Goal: Communication & Community: Answer question/provide support

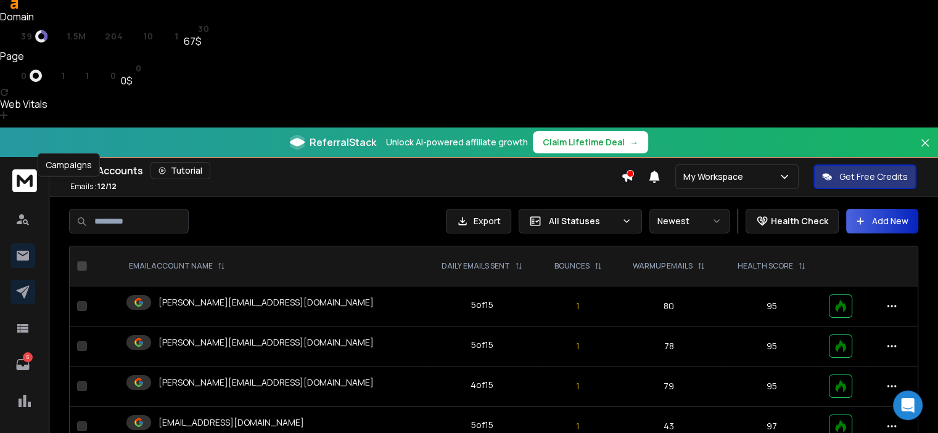
click at [30, 285] on icon at bounding box center [22, 292] width 15 height 15
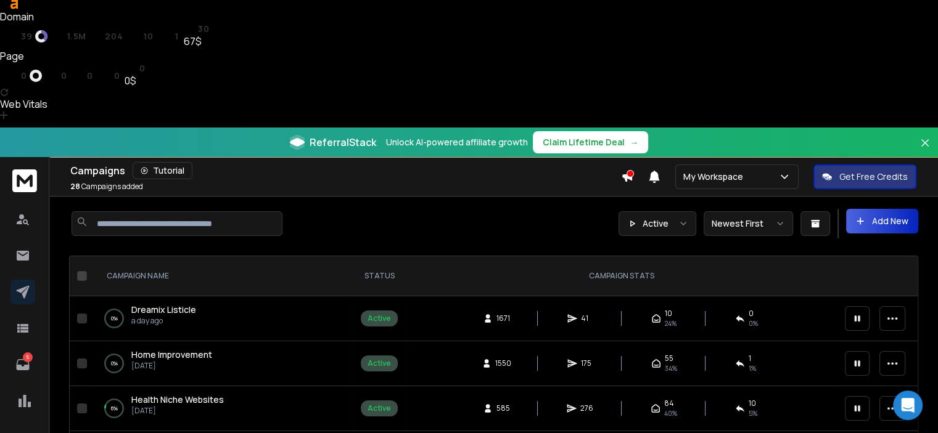
click at [185, 304] on span "Dreamix Listicle" at bounding box center [163, 310] width 65 height 12
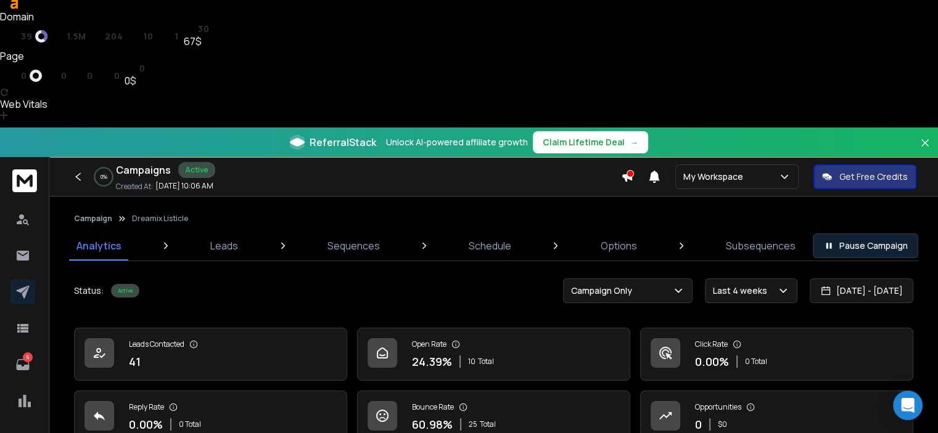
click at [885, 234] on button "Pause Campaign" at bounding box center [865, 246] width 105 height 25
click at [25, 286] on icon at bounding box center [22, 292] width 13 height 13
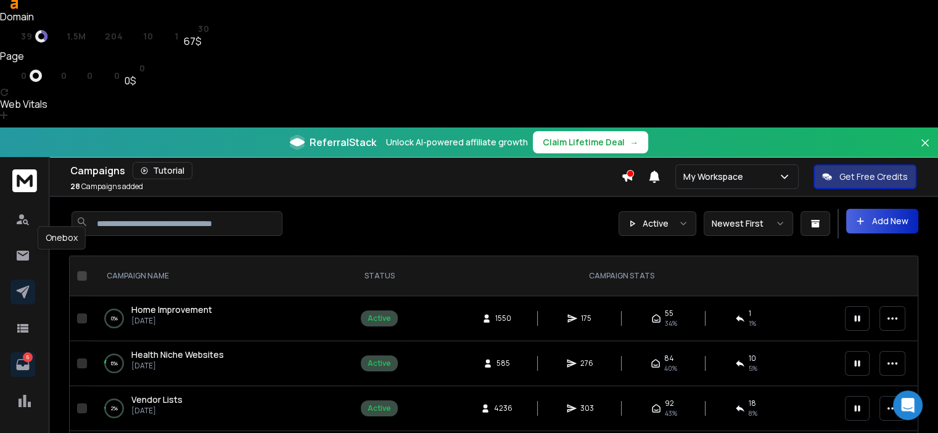
click at [22, 358] on icon at bounding box center [22, 365] width 15 height 15
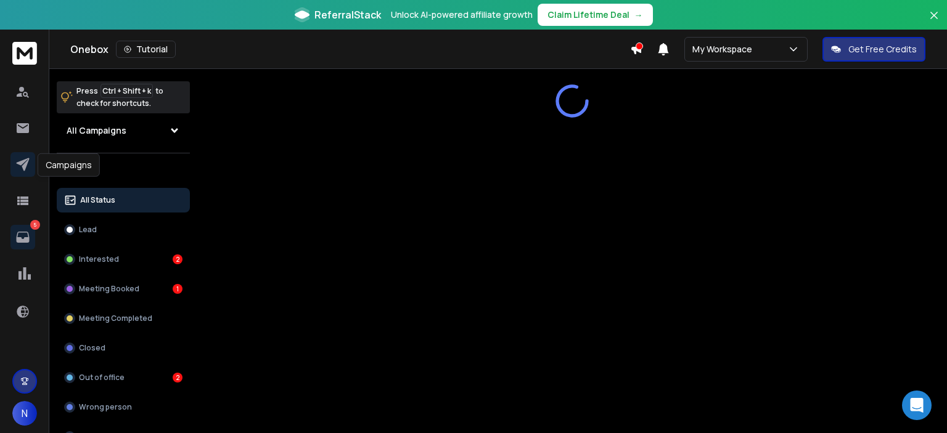
click at [25, 170] on icon at bounding box center [22, 164] width 13 height 13
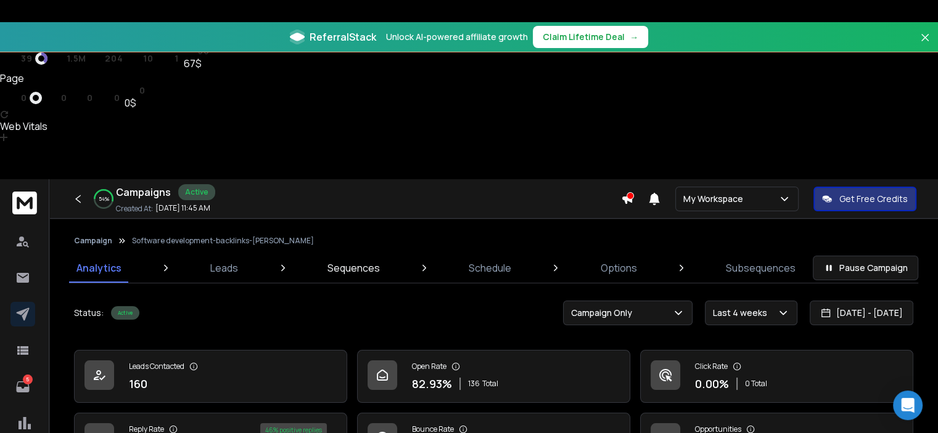
click at [352, 261] on p "Sequences" at bounding box center [353, 268] width 52 height 15
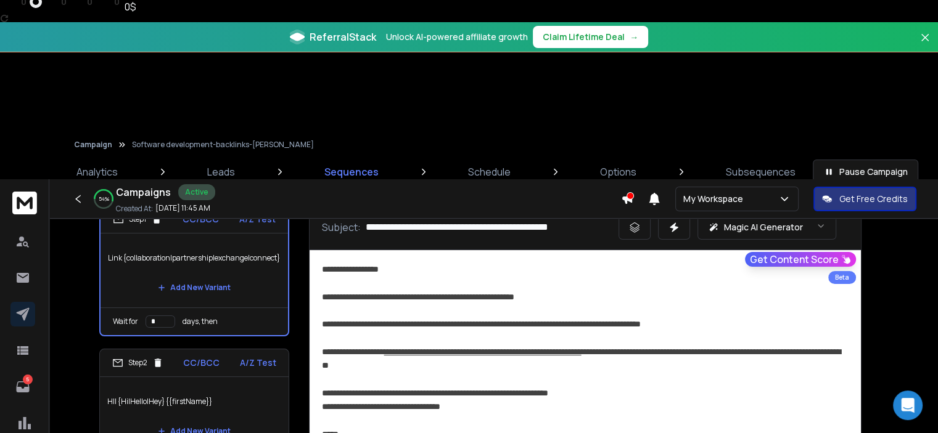
scroll to position [97, 0]
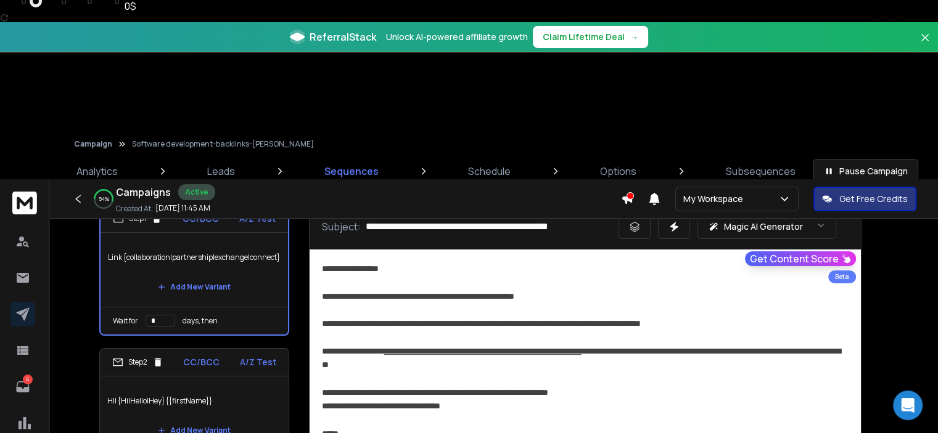
click at [229, 384] on p "HII {Hi|Hello|Hey} {{firstName}}" at bounding box center [194, 401] width 174 height 35
type input "**********"
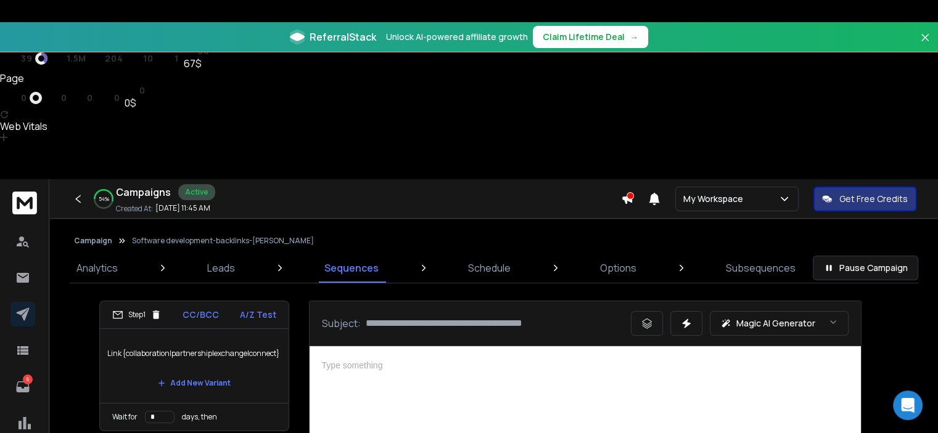
scroll to position [0, 0]
click at [809, 318] on p "Magic AI Generator" at bounding box center [775, 324] width 79 height 12
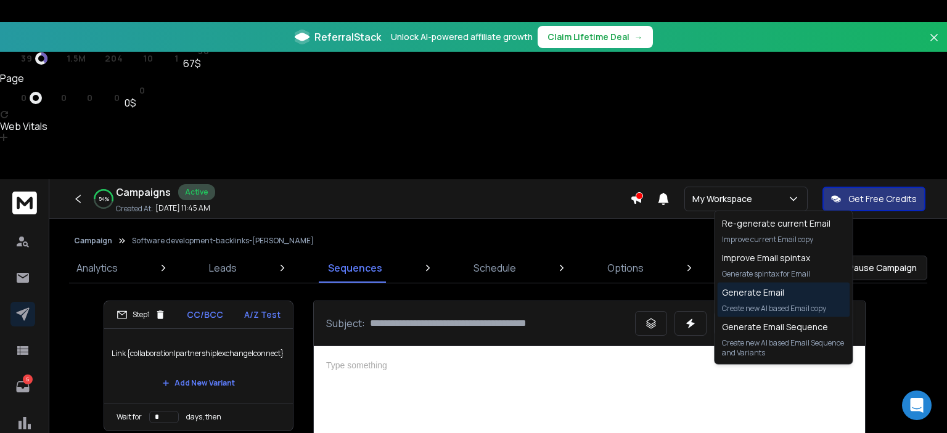
click at [775, 290] on h1 "Generate Email" at bounding box center [774, 293] width 104 height 12
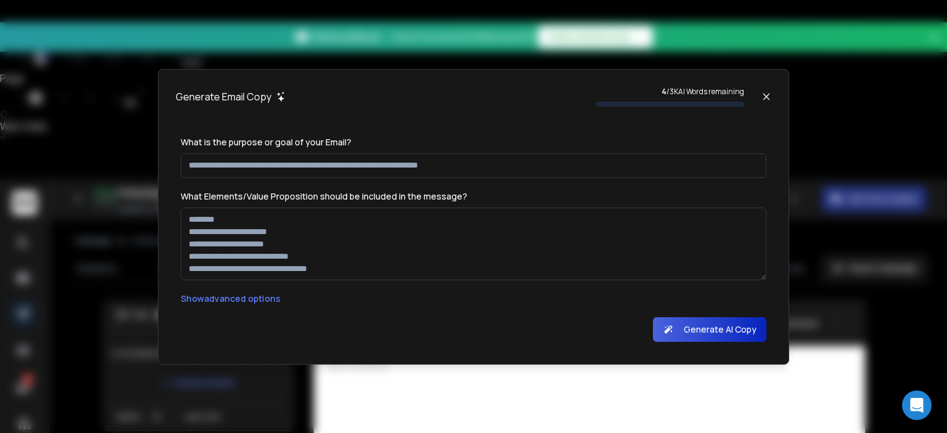
click at [326, 158] on input at bounding box center [474, 166] width 586 height 25
type input "**********"
click at [319, 221] on textarea at bounding box center [474, 244] width 586 height 73
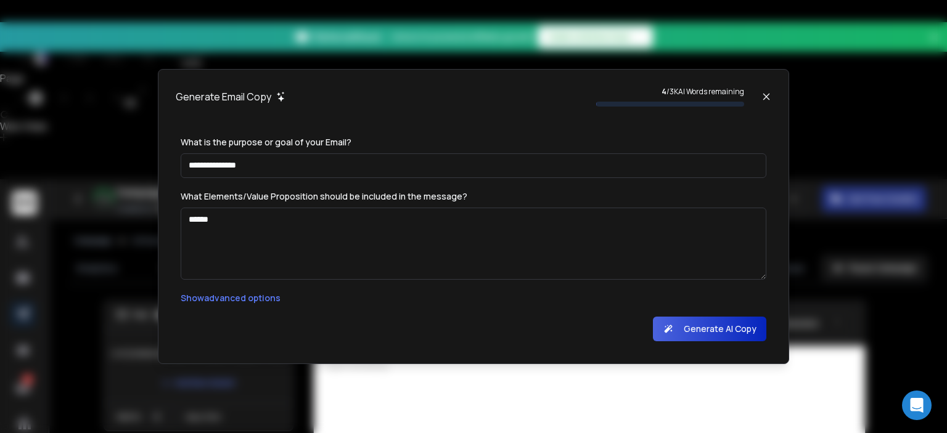
type textarea "******"
click at [710, 327] on button "Generate AI Copy" at bounding box center [709, 329] width 113 height 25
click at [768, 97] on icon at bounding box center [766, 97] width 10 height 10
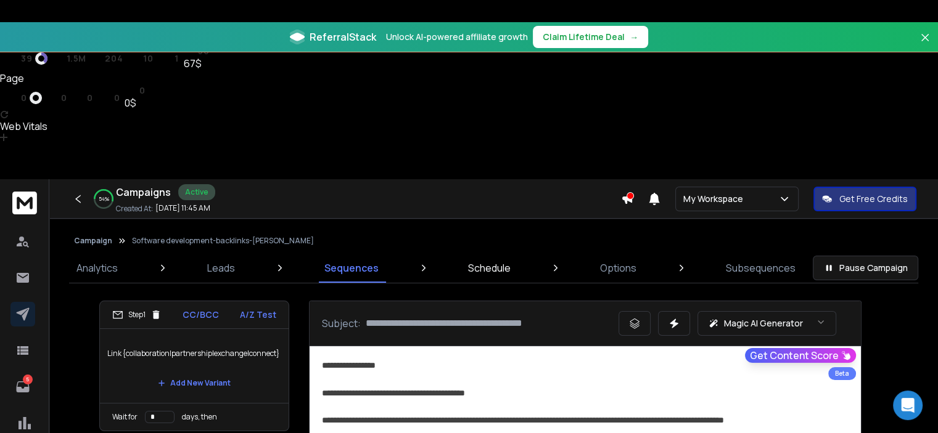
click at [496, 261] on p "Schedule" at bounding box center [489, 268] width 43 height 15
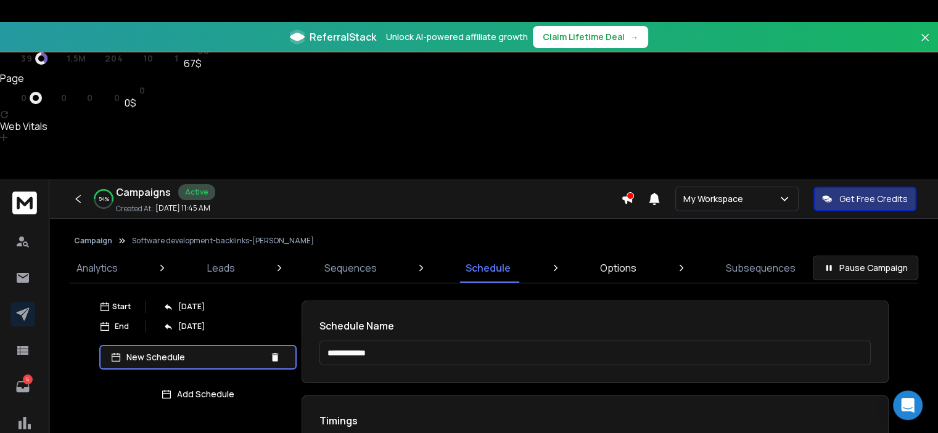
click at [628, 261] on p "Options" at bounding box center [618, 268] width 36 height 15
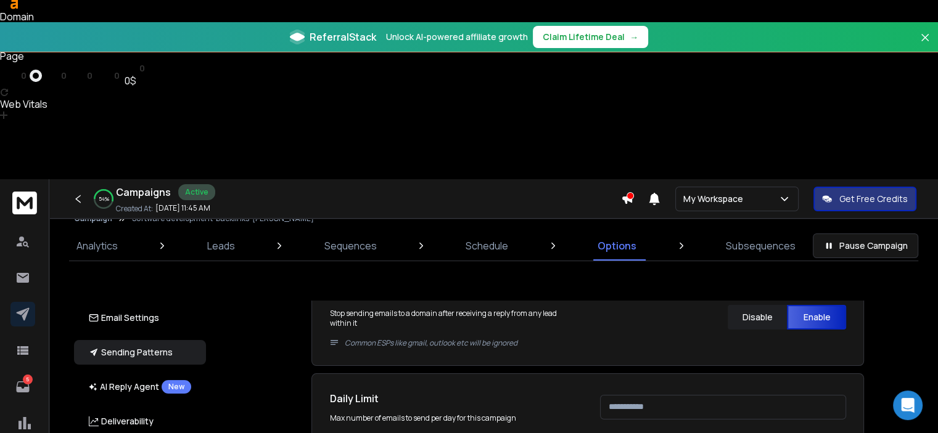
scroll to position [432, 0]
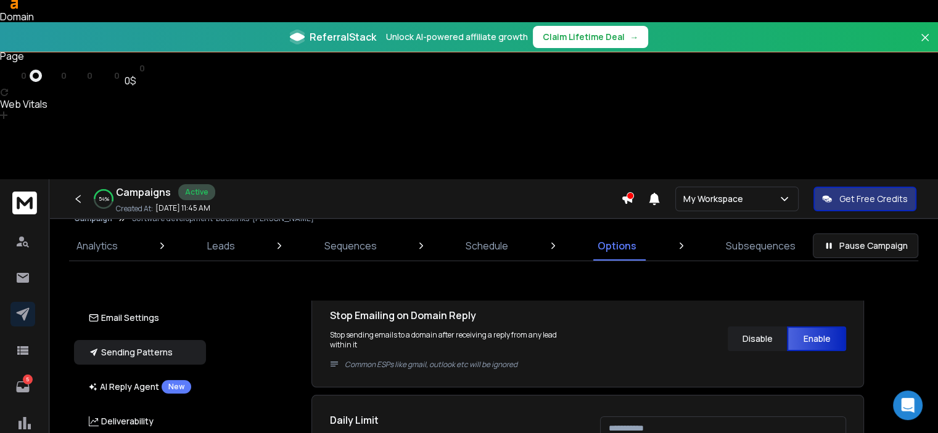
drag, startPoint x: 636, startPoint y: 298, endPoint x: 582, endPoint y: 298, distance: 53.6
click at [582, 413] on div "Daily Limit Max number of emails to send per day for this campaign **" at bounding box center [587, 429] width 517 height 32
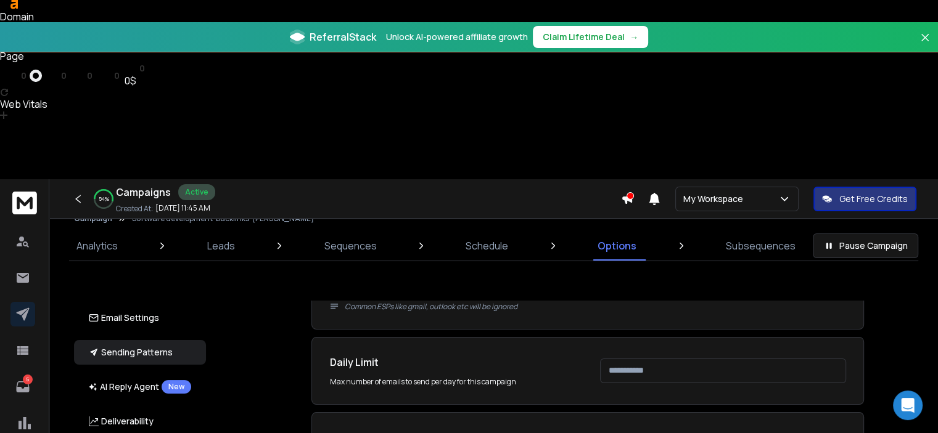
scroll to position [555, 0]
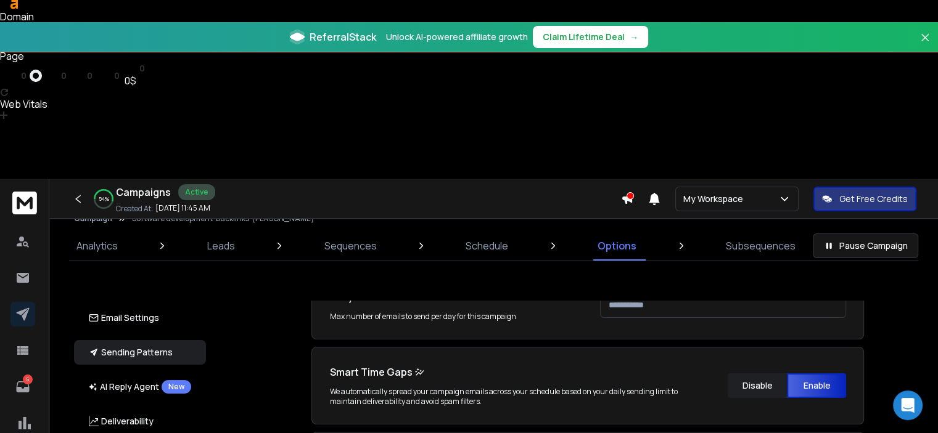
type input "***"
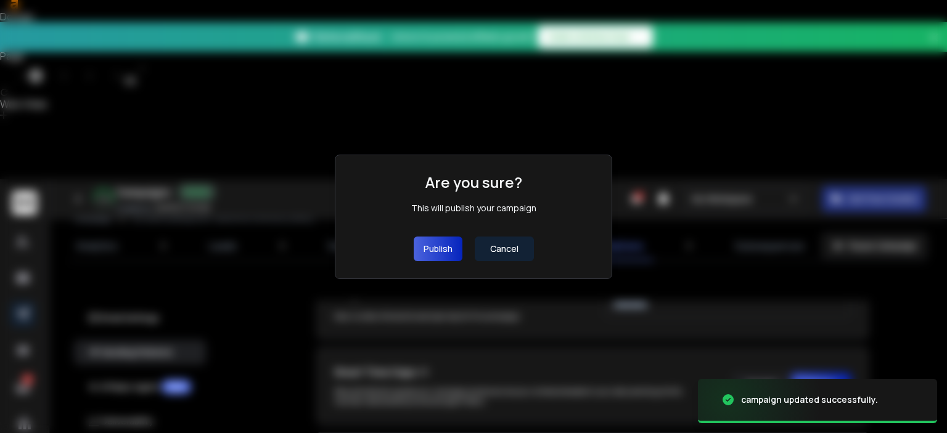
click at [513, 247] on button "Cancel" at bounding box center [504, 249] width 59 height 25
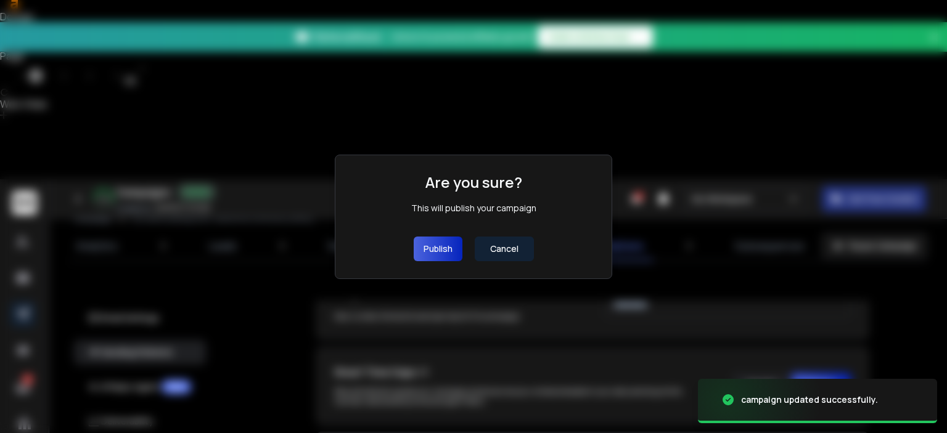
click at [443, 248] on button "Publish" at bounding box center [438, 249] width 49 height 25
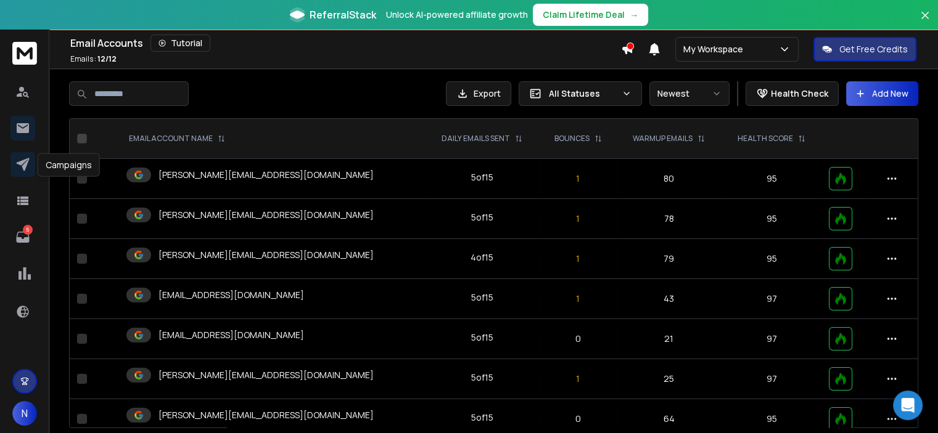
click at [28, 162] on icon at bounding box center [22, 164] width 15 height 15
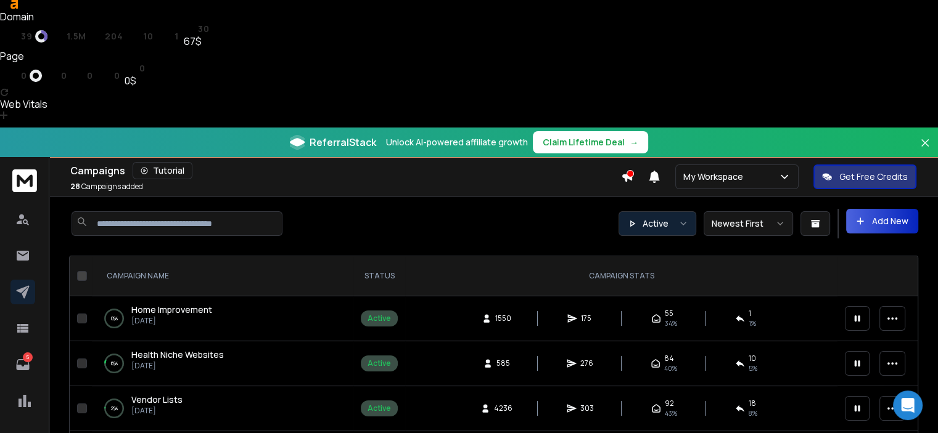
click at [662, 218] on p "Active" at bounding box center [655, 224] width 26 height 12
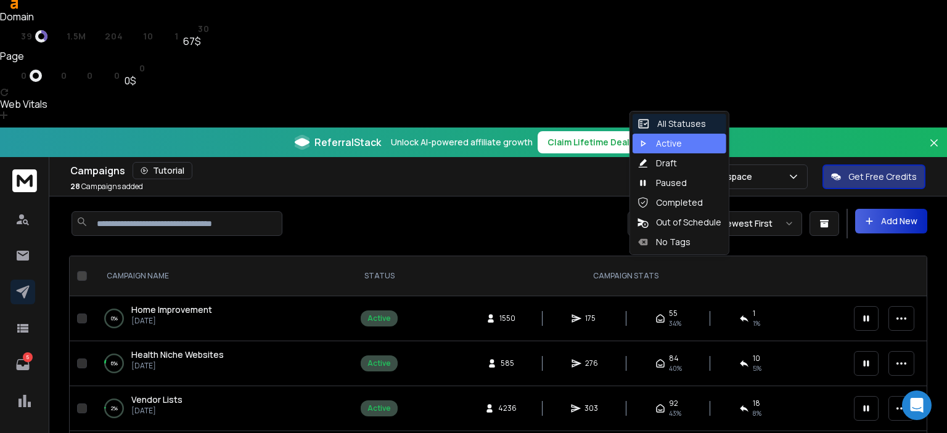
click at [667, 125] on div "All Statuses" at bounding box center [672, 124] width 68 height 12
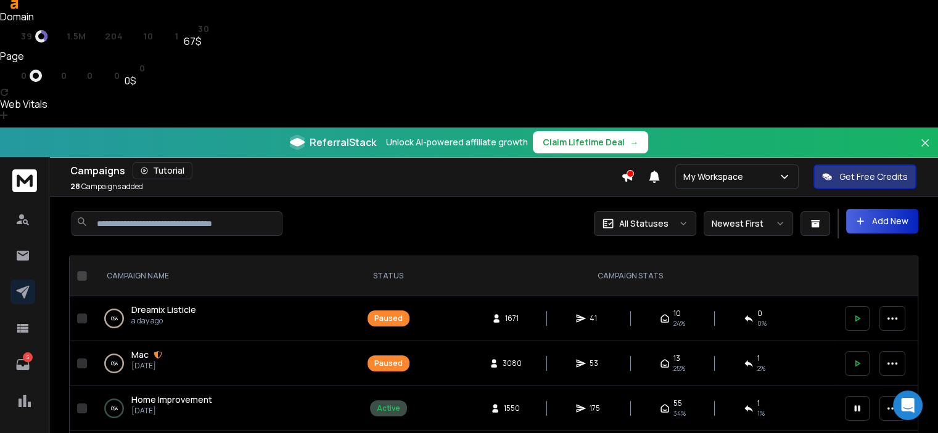
scroll to position [123, 0]
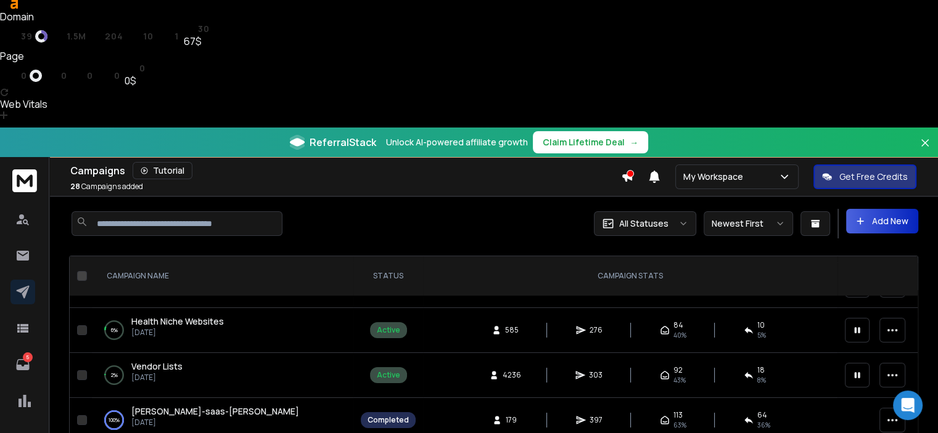
click at [162, 398] on td "100 % Leila-saas-Elena 15 days ago" at bounding box center [222, 420] width 261 height 45
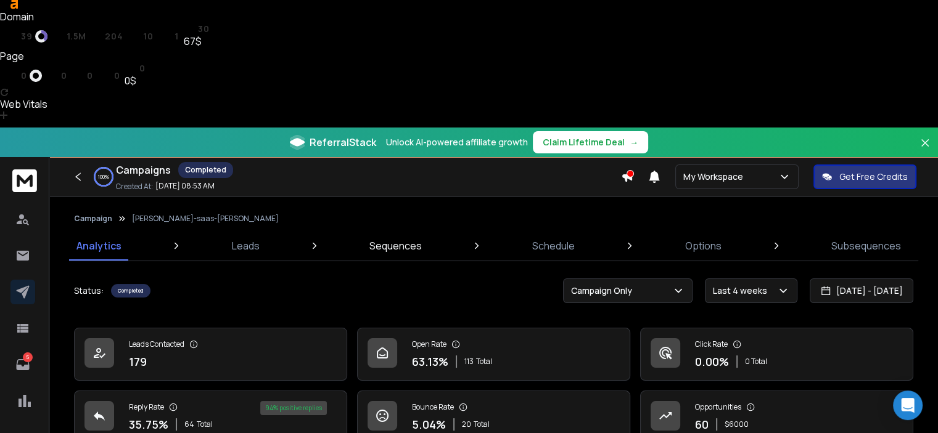
click at [394, 239] on p "Sequences" at bounding box center [395, 246] width 52 height 15
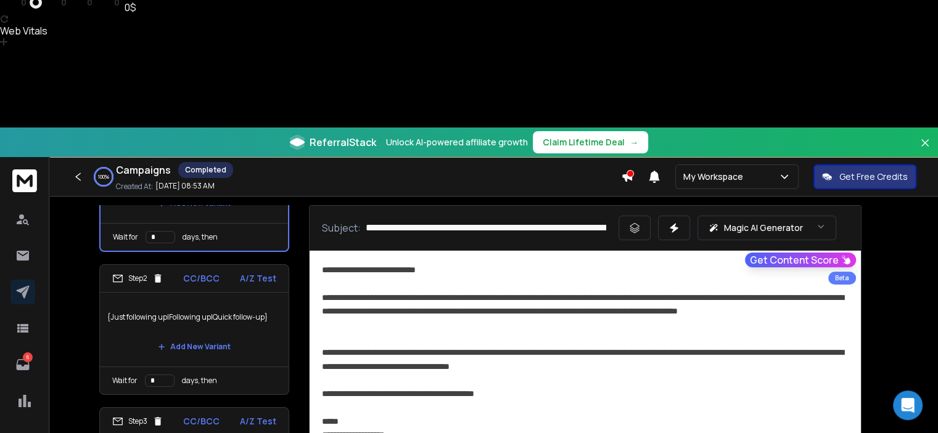
scroll to position [75, 0]
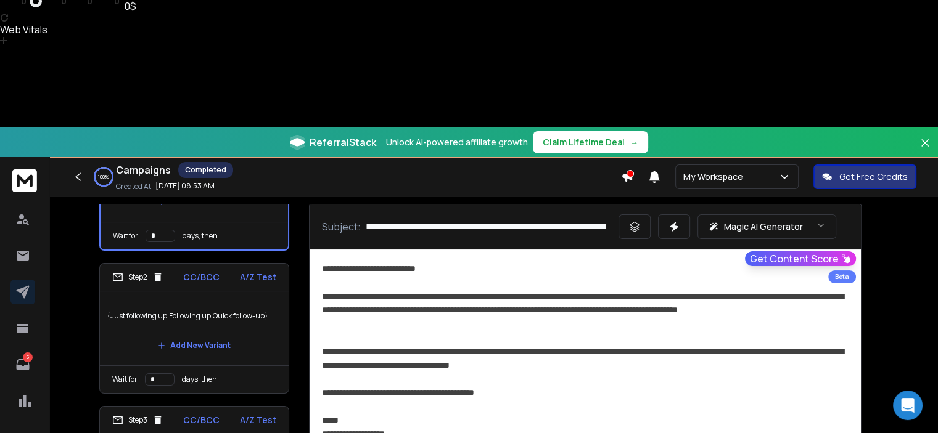
type input "**********"
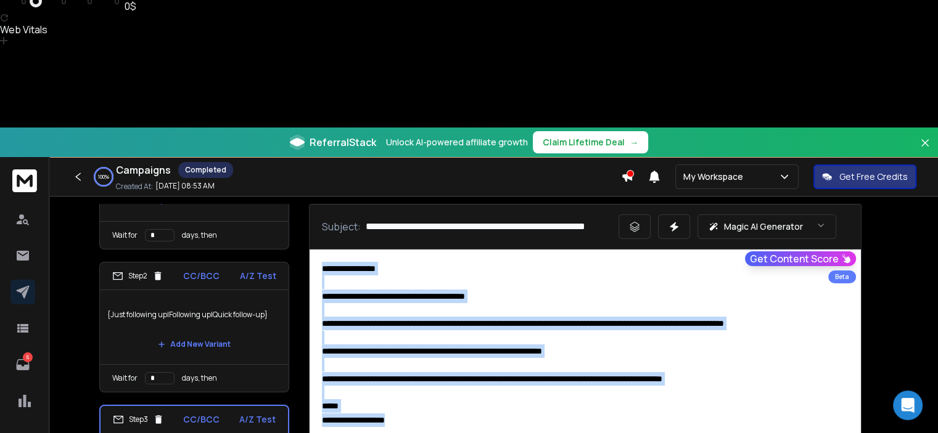
drag, startPoint x: 416, startPoint y: 293, endPoint x: 307, endPoint y: 130, distance: 196.1
click at [307, 204] on div "**********" at bounding box center [493, 374] width 789 height 340
copy div "**********"
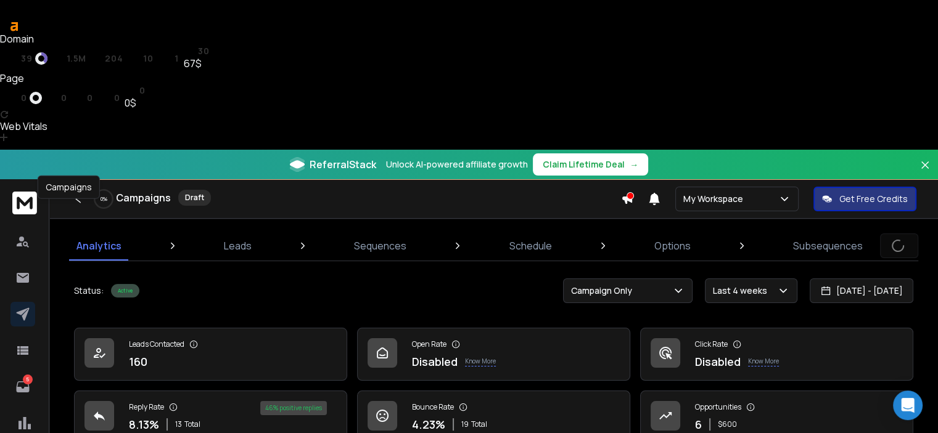
click at [26, 308] on icon at bounding box center [22, 314] width 13 height 13
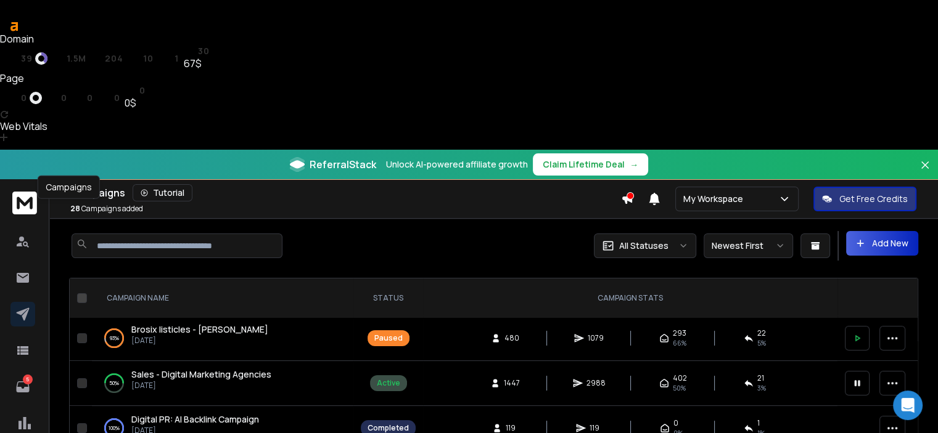
scroll to position [370, 0]
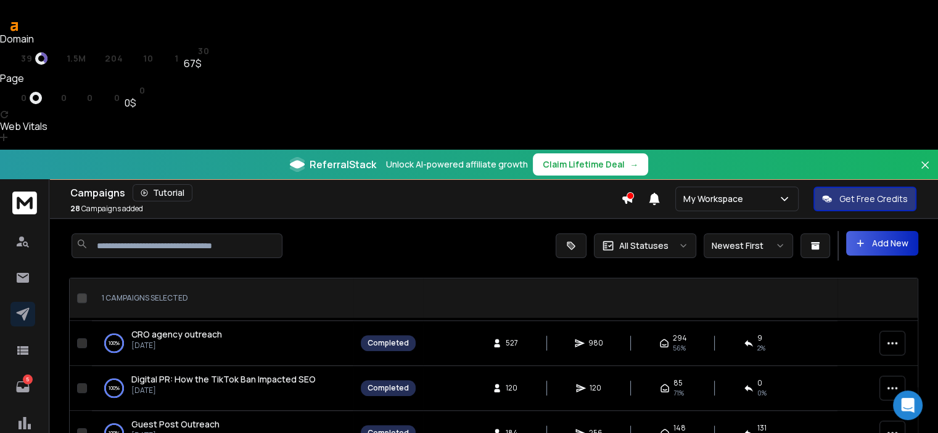
scroll to position [1003, 0]
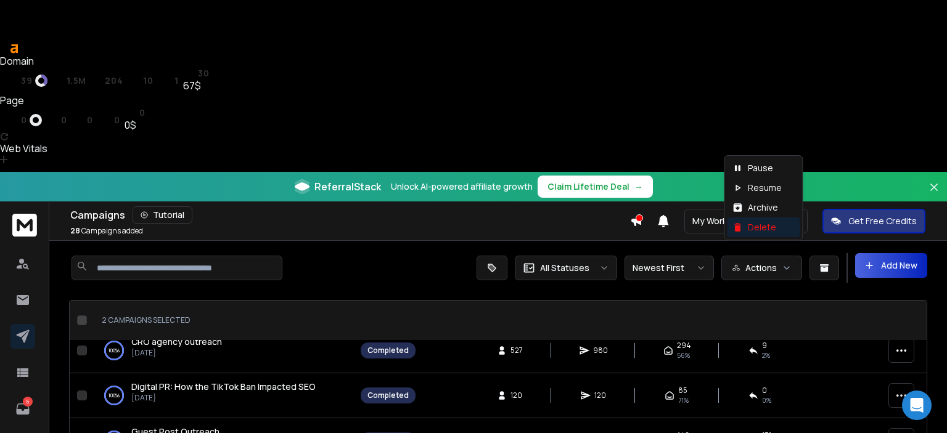
click at [760, 225] on p "Delete" at bounding box center [762, 227] width 28 height 12
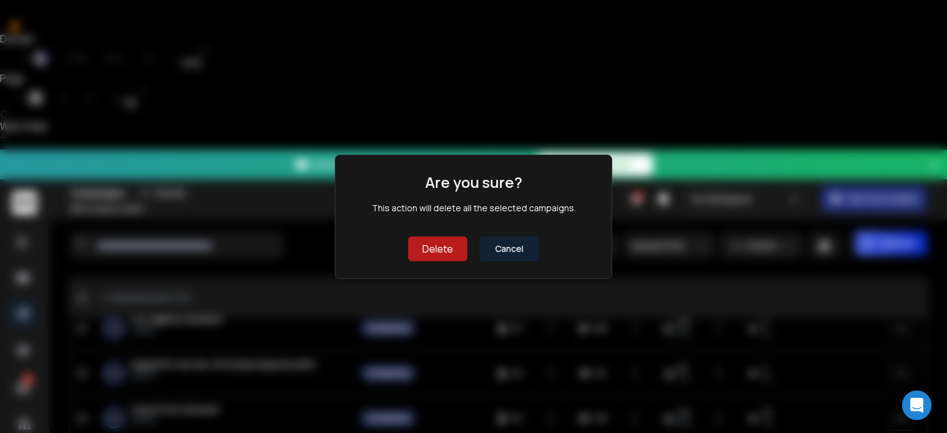
click at [442, 248] on p "delete" at bounding box center [437, 249] width 31 height 15
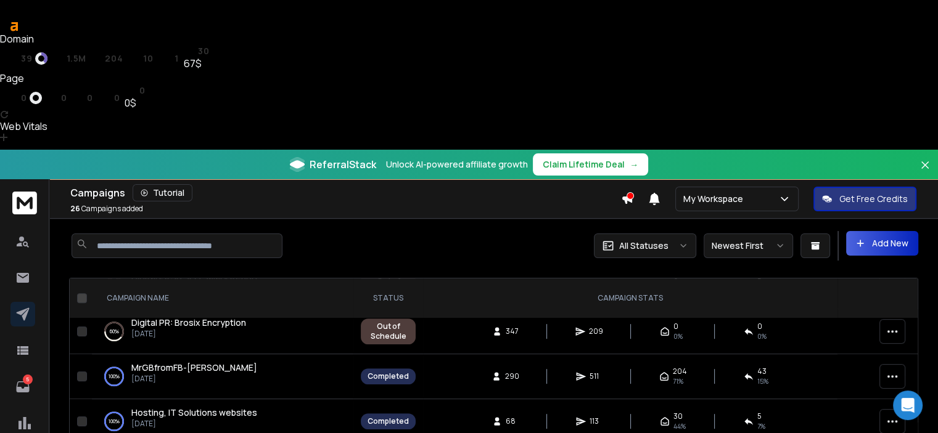
scroll to position [650, 0]
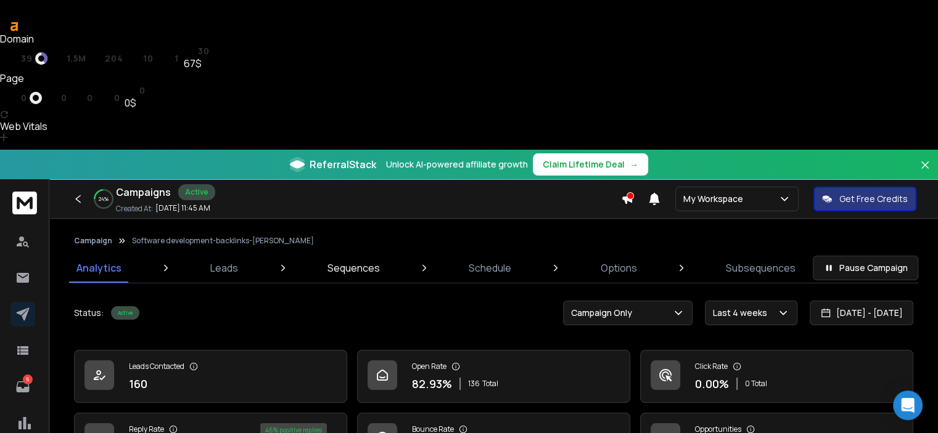
click at [355, 261] on p "Sequences" at bounding box center [353, 268] width 52 height 15
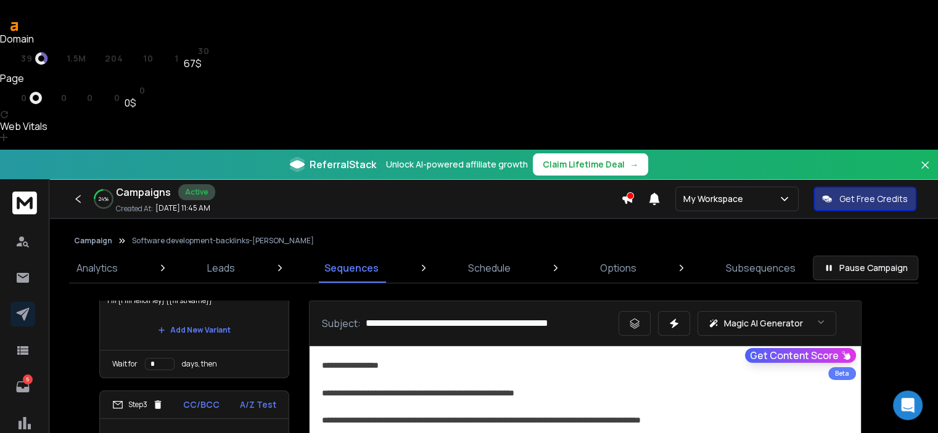
scroll to position [228, 0]
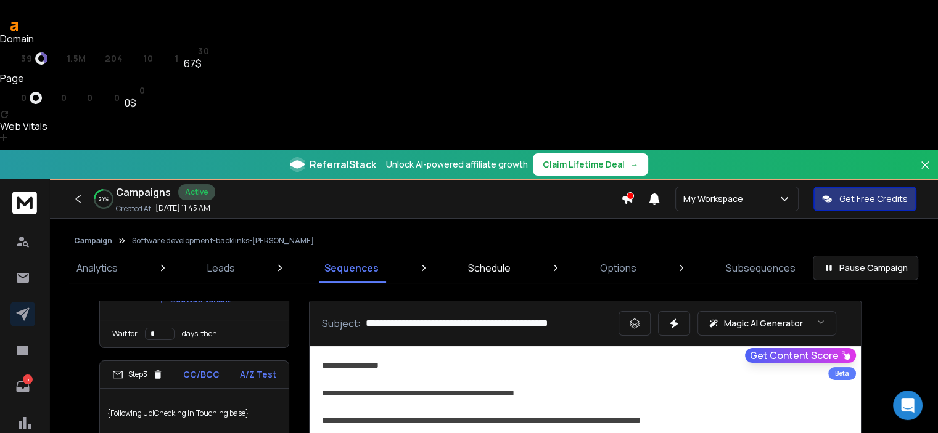
click at [498, 261] on p "Schedule" at bounding box center [489, 268] width 43 height 15
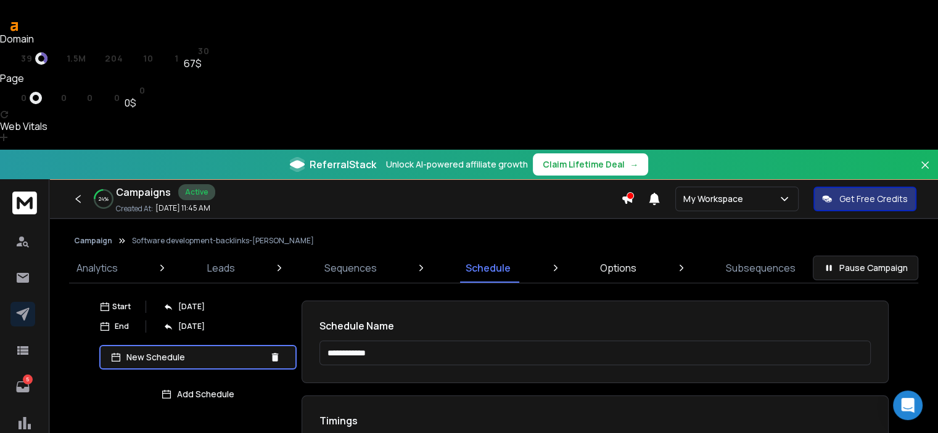
click at [615, 261] on p "Options" at bounding box center [618, 268] width 36 height 15
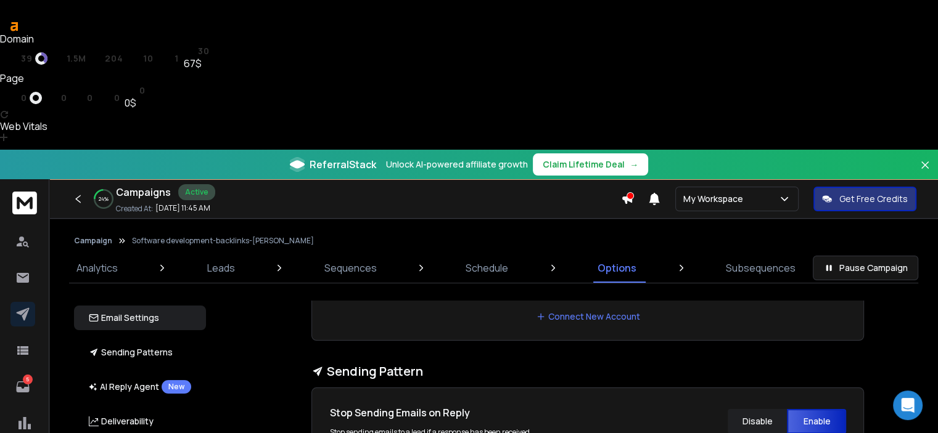
scroll to position [432, 0]
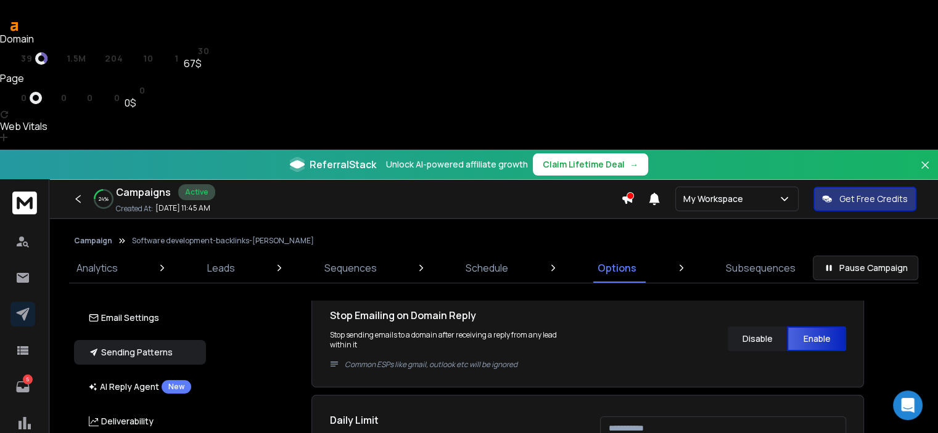
click at [612, 417] on input "***" at bounding box center [723, 429] width 246 height 25
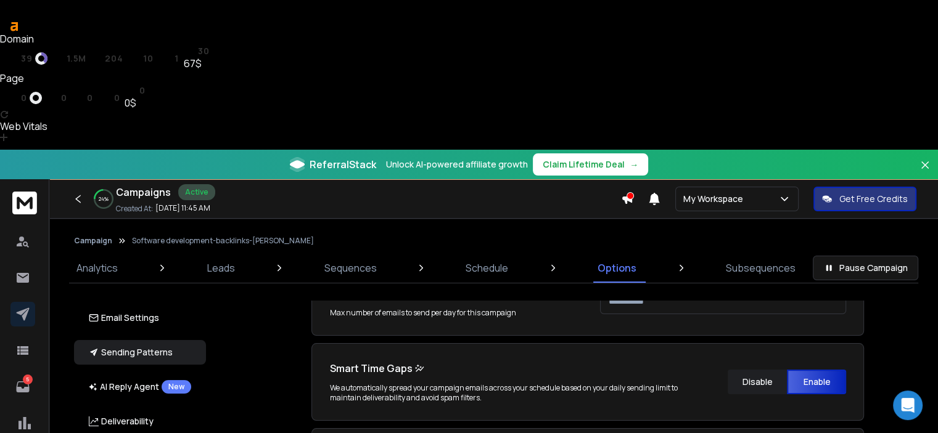
scroll to position [617, 0]
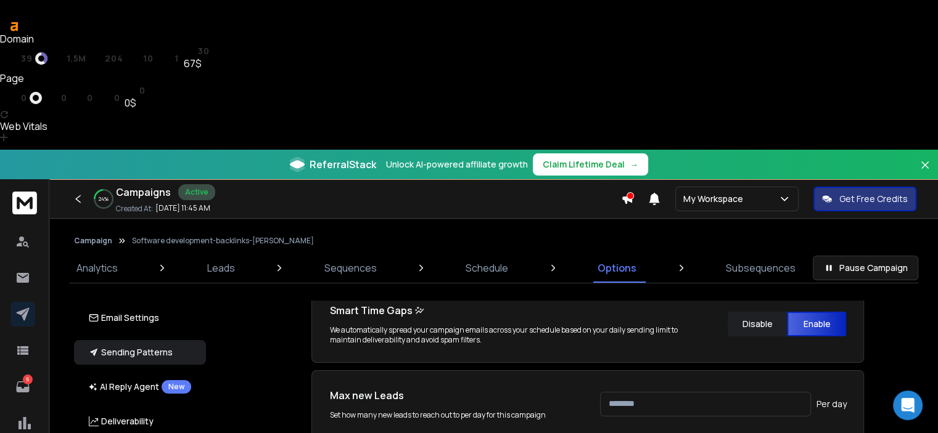
type input "***"
click at [22, 307] on icon at bounding box center [22, 314] width 15 height 15
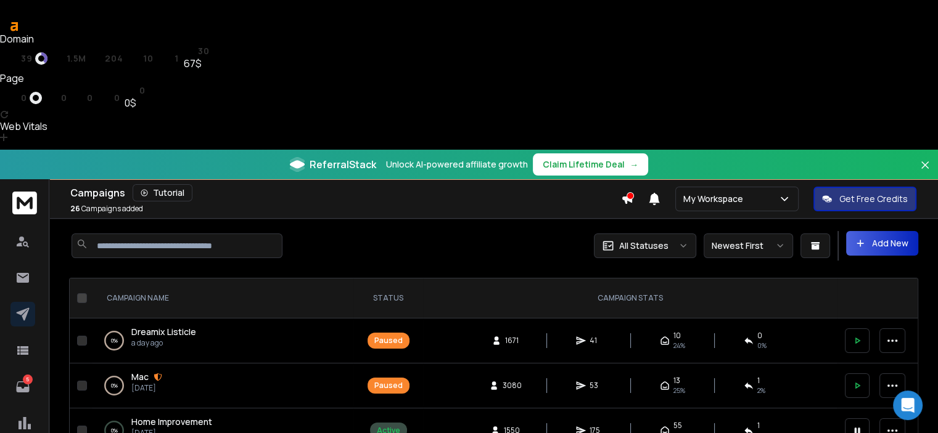
click at [155, 383] on p "[DATE]" at bounding box center [146, 388] width 31 height 10
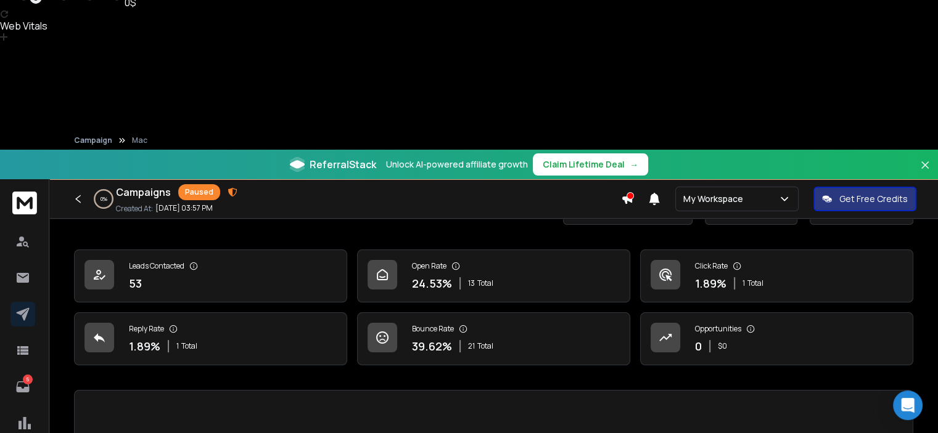
scroll to position [17, 0]
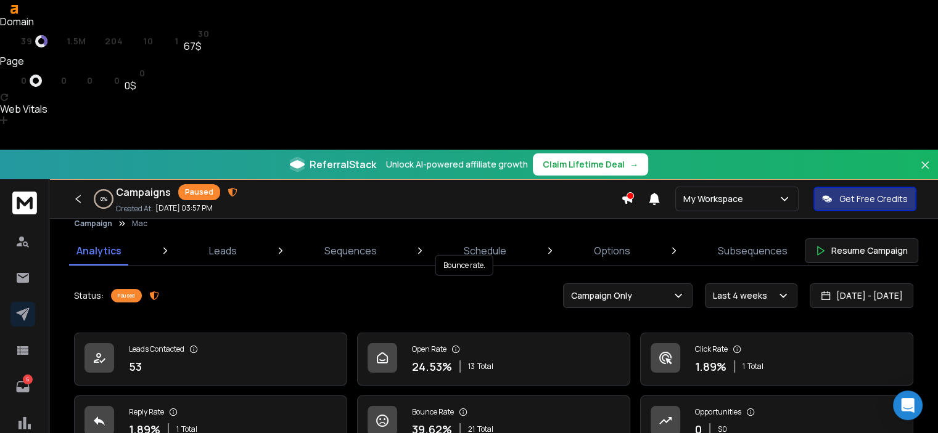
click at [464, 408] on icon at bounding box center [463, 412] width 9 height 9
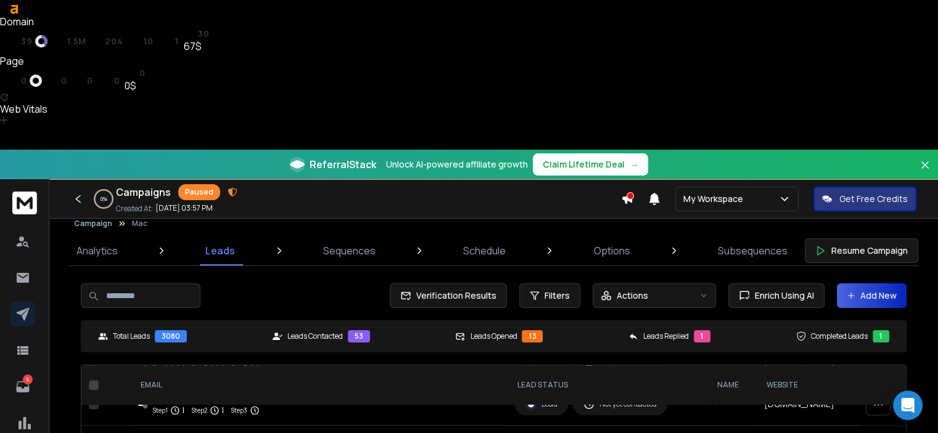
scroll to position [2009, 0]
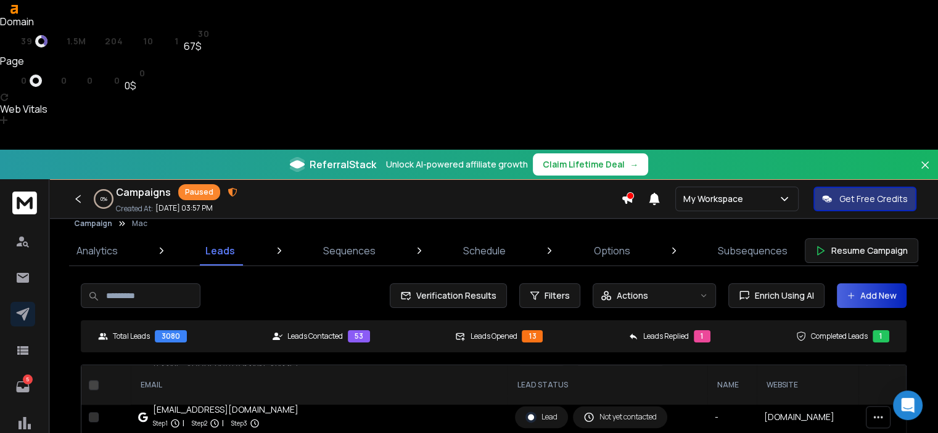
click at [843, 332] on p "Completed Leads" at bounding box center [839, 337] width 57 height 10
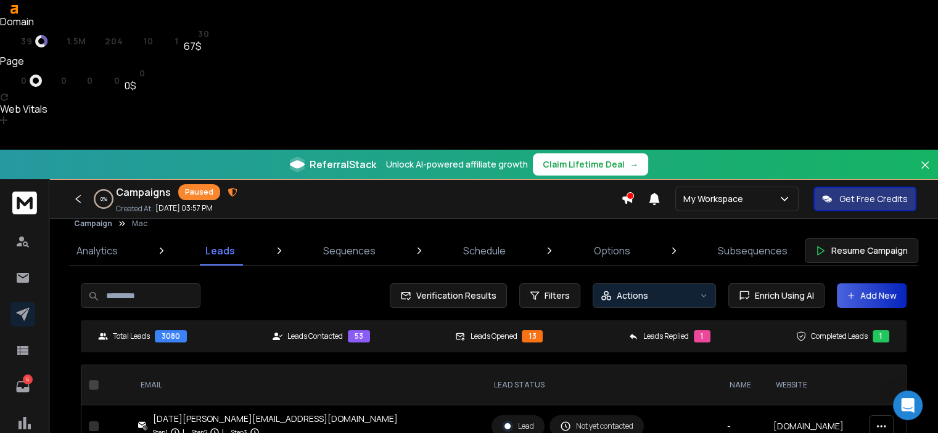
click at [705, 291] on icon "button" at bounding box center [703, 296] width 9 height 10
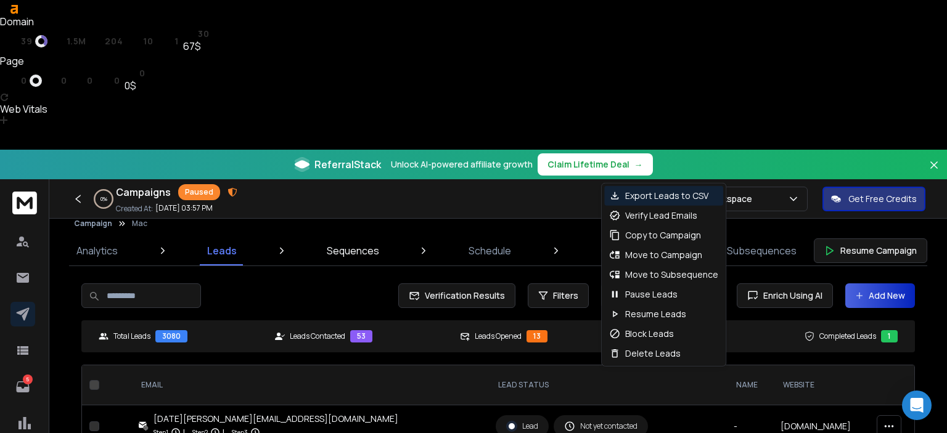
click at [369, 244] on p "Sequences" at bounding box center [353, 251] width 52 height 15
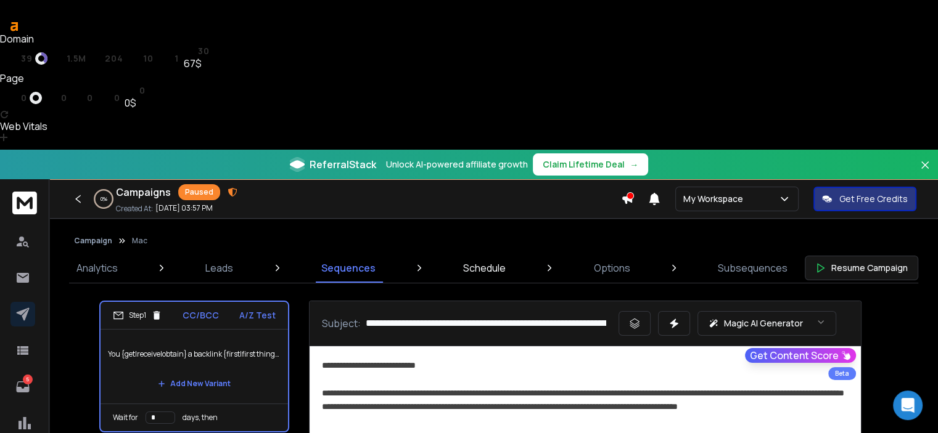
click at [482, 261] on p "Schedule" at bounding box center [484, 268] width 43 height 15
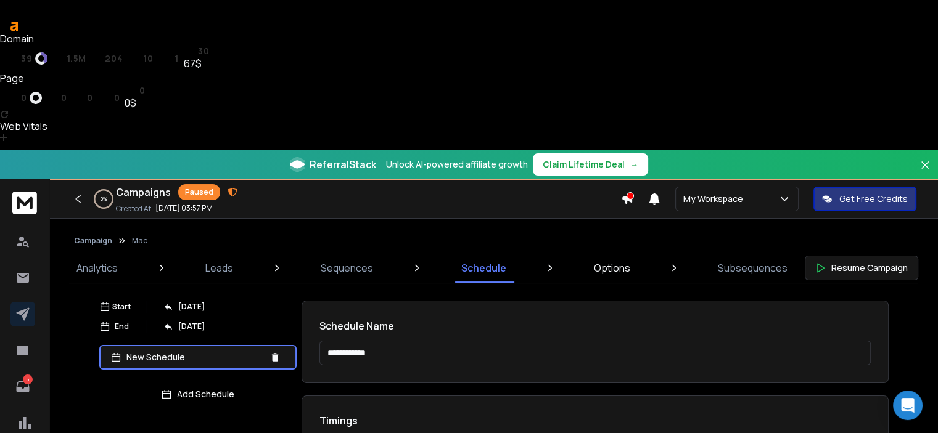
click at [599, 261] on p "Options" at bounding box center [612, 268] width 36 height 15
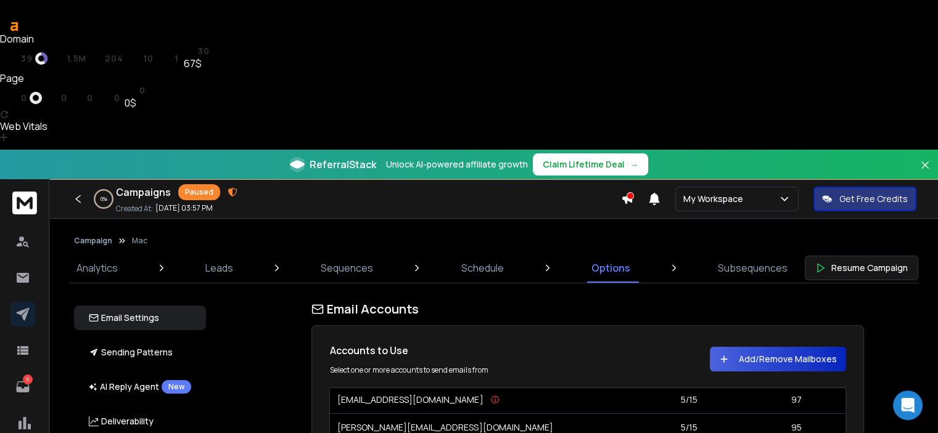
click at [769, 347] on button "Add/Remove Mailboxes" at bounding box center [778, 359] width 136 height 25
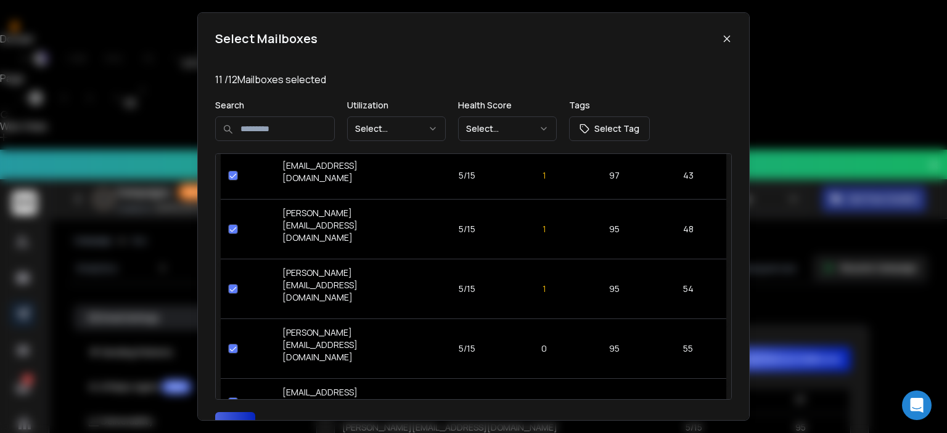
scroll to position [273, 0]
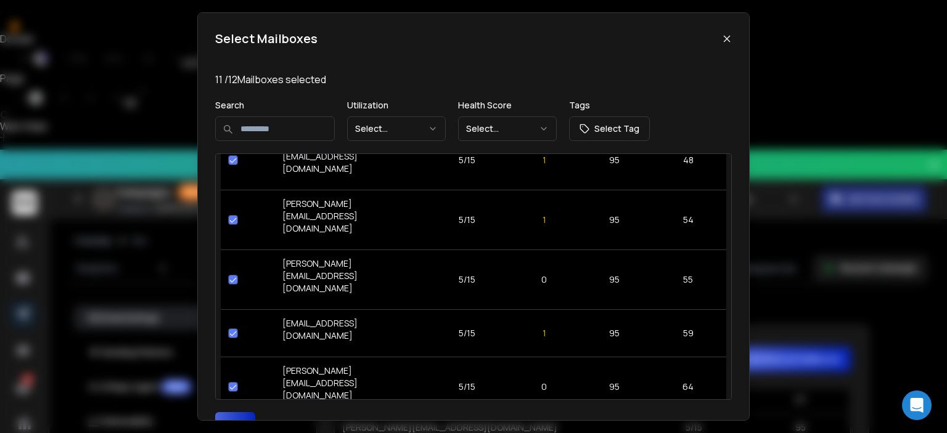
click at [725, 43] on icon at bounding box center [727, 39] width 10 height 10
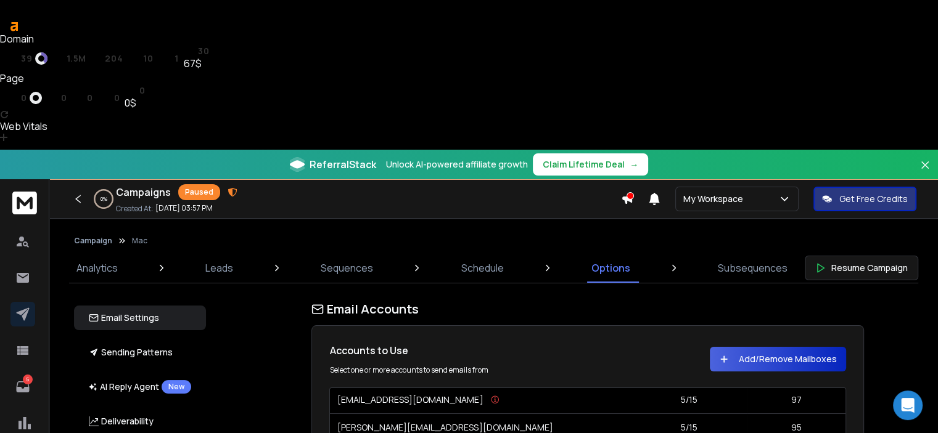
click at [823, 347] on button "Add/Remove Mailboxes" at bounding box center [778, 359] width 136 height 25
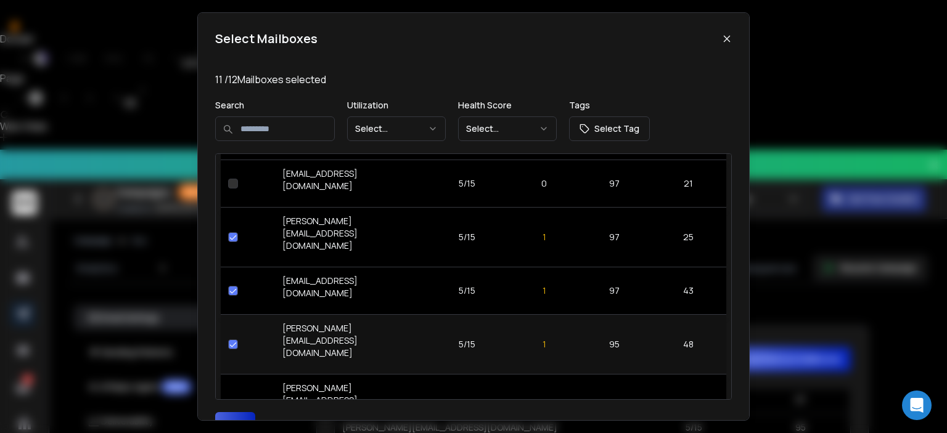
scroll to position [62, 0]
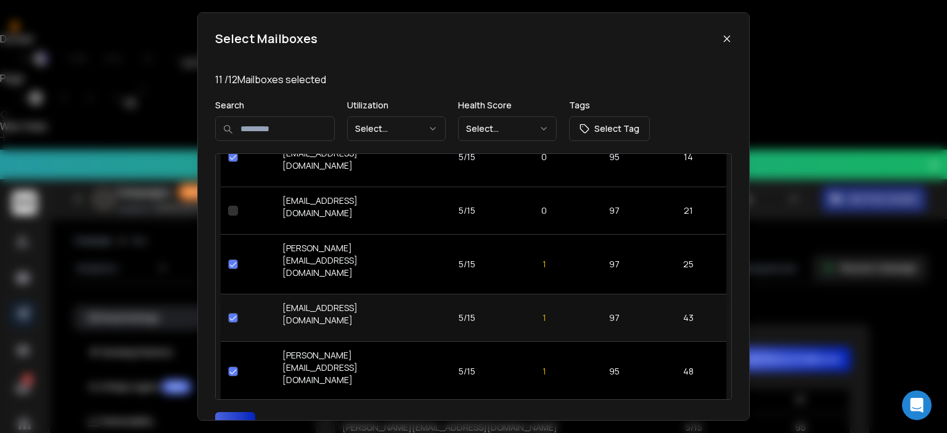
click at [236, 313] on button "button" at bounding box center [233, 318] width 10 height 10
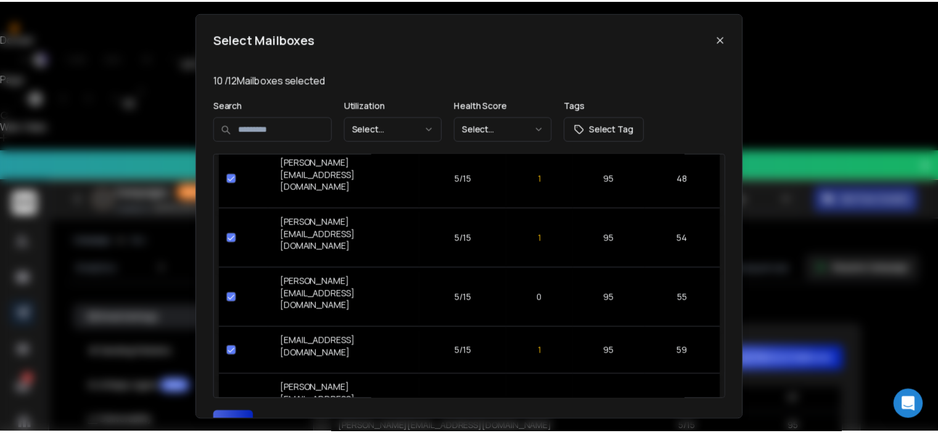
scroll to position [273, 0]
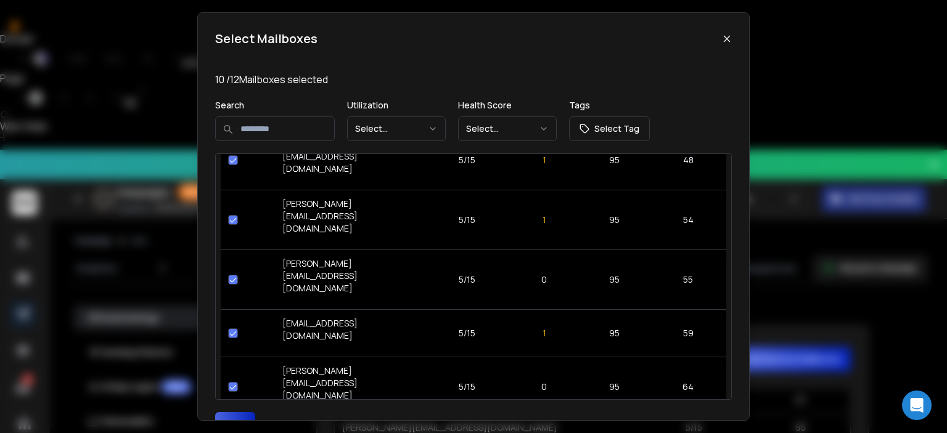
click at [244, 411] on div "10 / 12 Mailboxes selected Search Utilization Select... Health Score Select... …" at bounding box center [473, 254] width 517 height 365
click at [244, 415] on button "Save" at bounding box center [235, 424] width 40 height 25
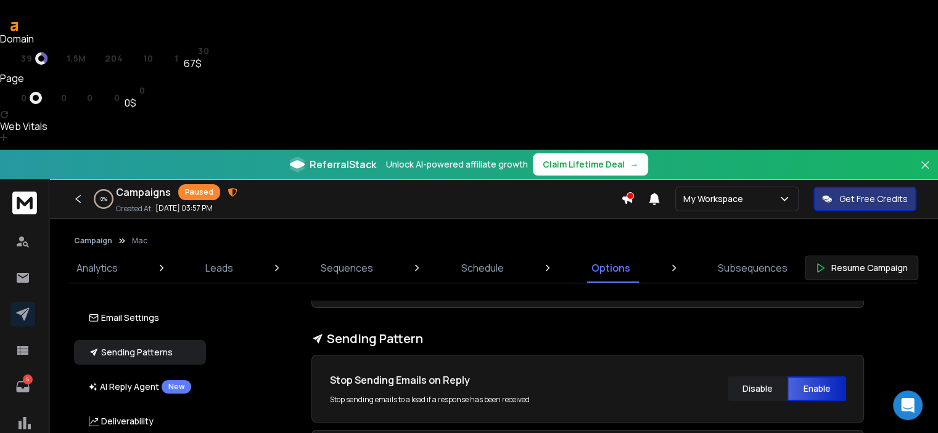
scroll to position [432, 0]
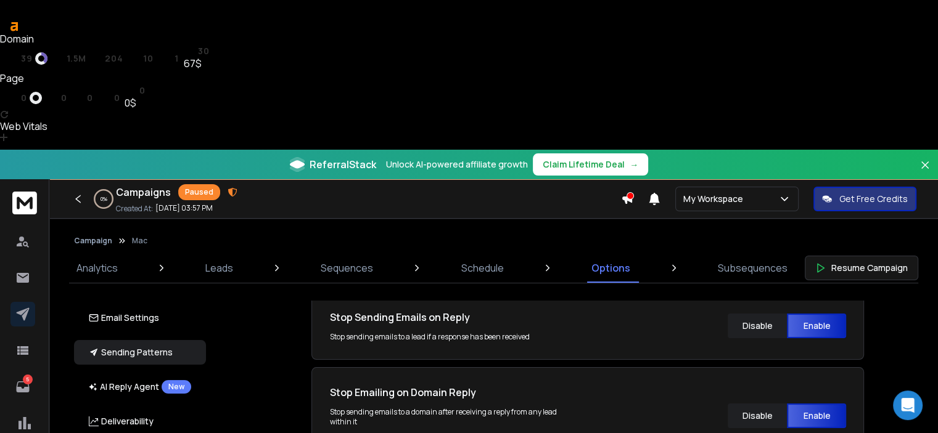
click at [803, 314] on button "Enable" at bounding box center [816, 326] width 59 height 25
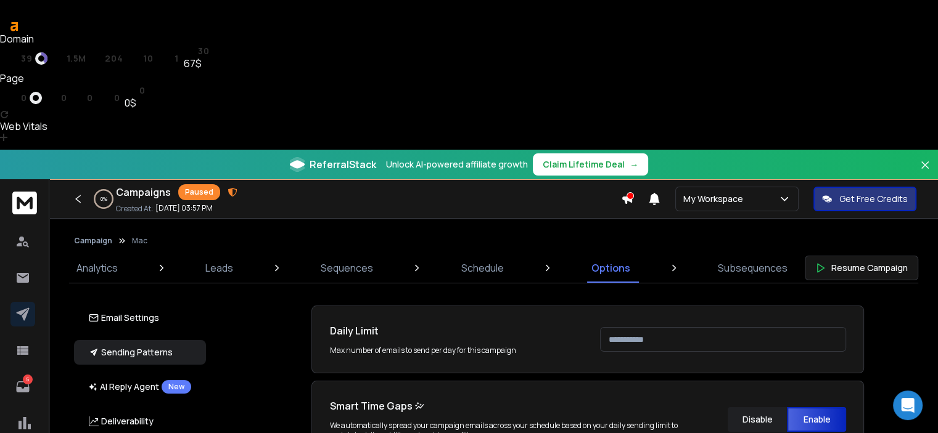
scroll to position [617, 0]
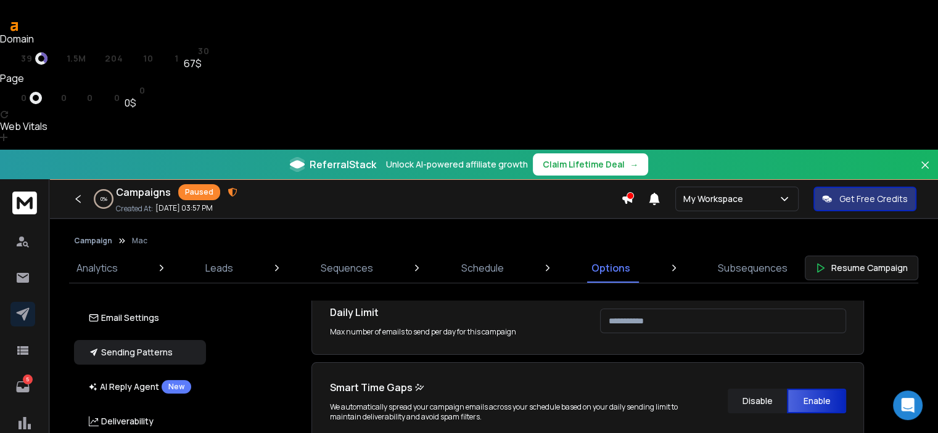
drag, startPoint x: 607, startPoint y: 348, endPoint x: 609, endPoint y: 360, distance: 12.6
type input "***"
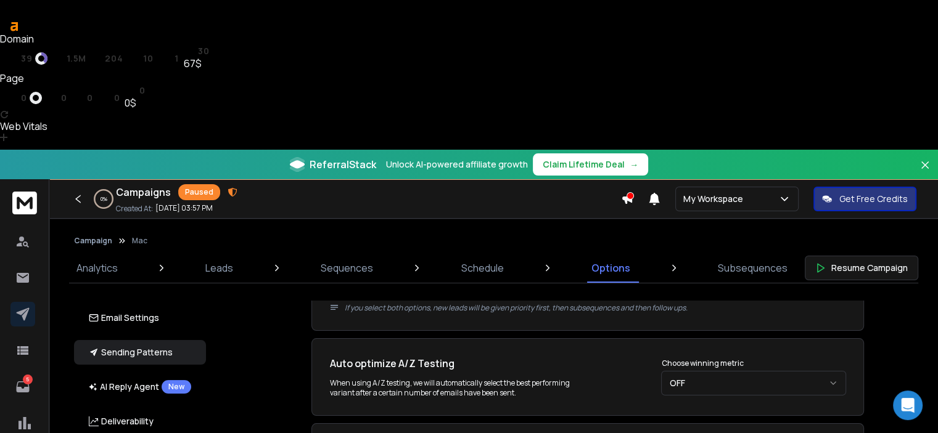
scroll to position [925, 0]
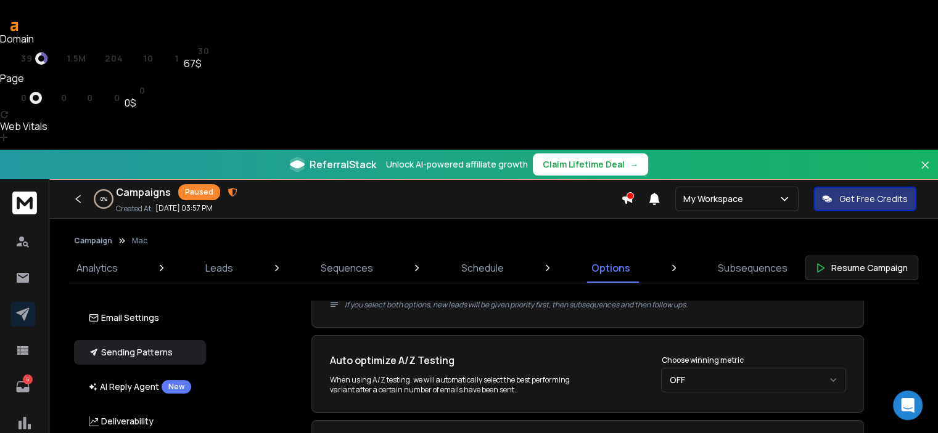
click at [690, 356] on div "**********" at bounding box center [753, 374] width 185 height 37
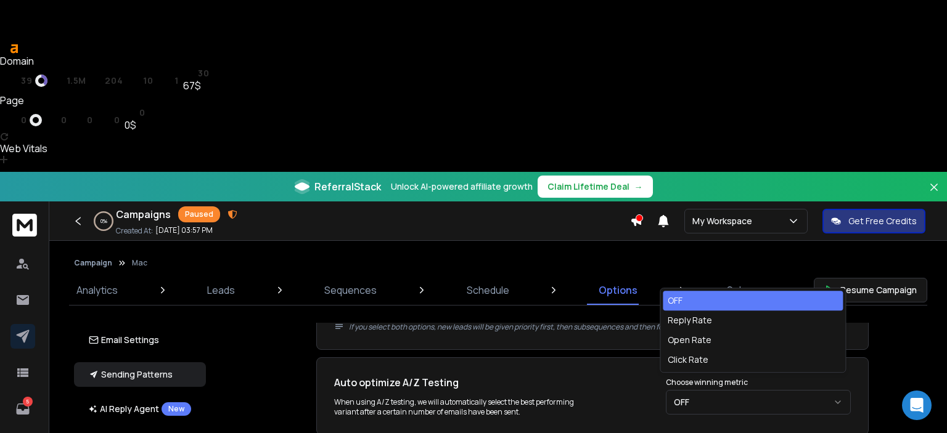
click at [623, 358] on div "**********" at bounding box center [592, 397] width 552 height 78
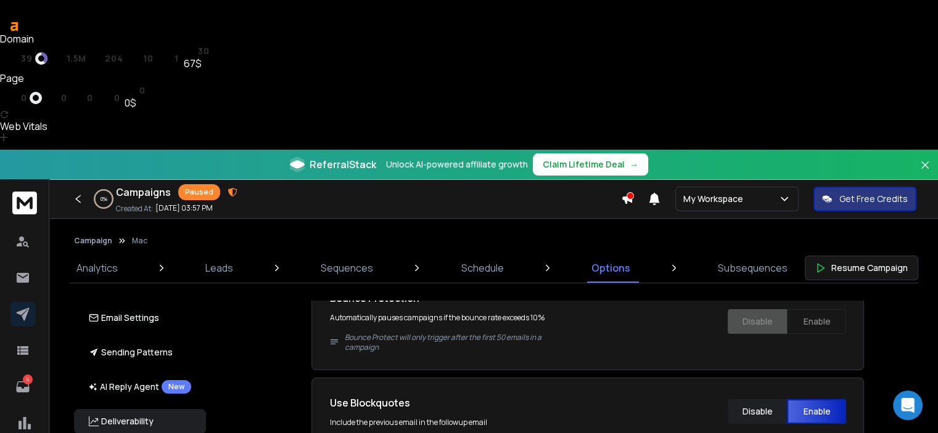
scroll to position [1973, 0]
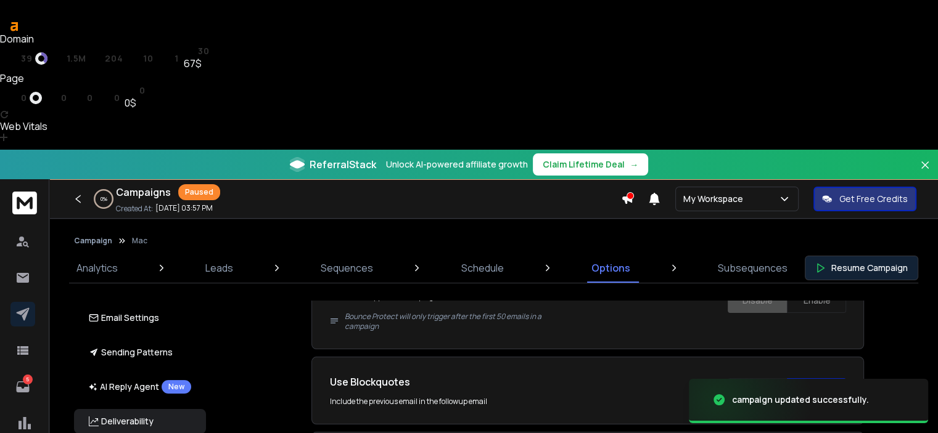
click at [883, 256] on button "Resume Campaign" at bounding box center [861, 268] width 113 height 25
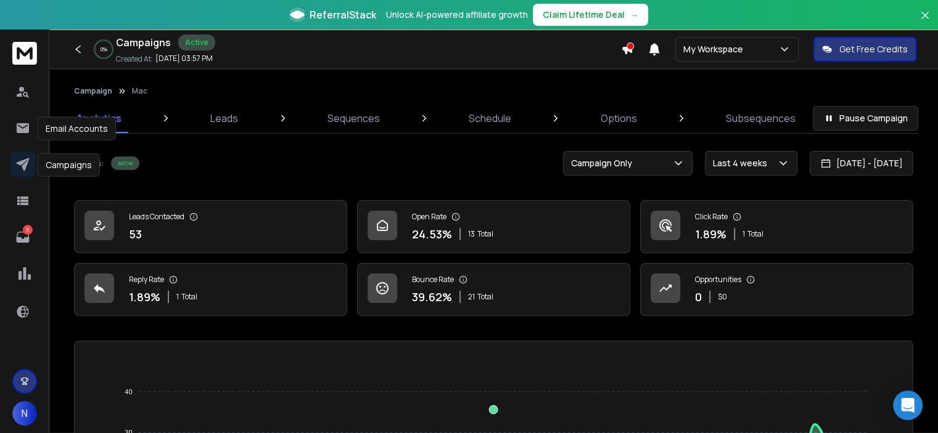
click at [22, 165] on icon at bounding box center [22, 164] width 15 height 15
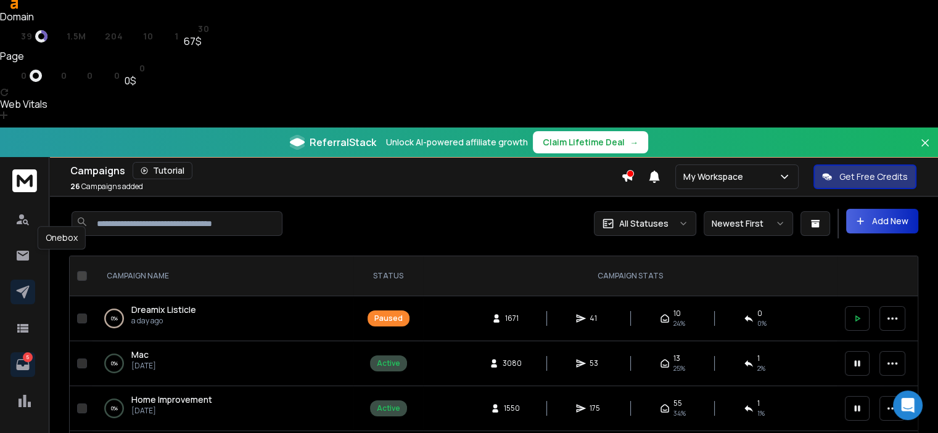
click at [22, 358] on icon at bounding box center [22, 365] width 15 height 15
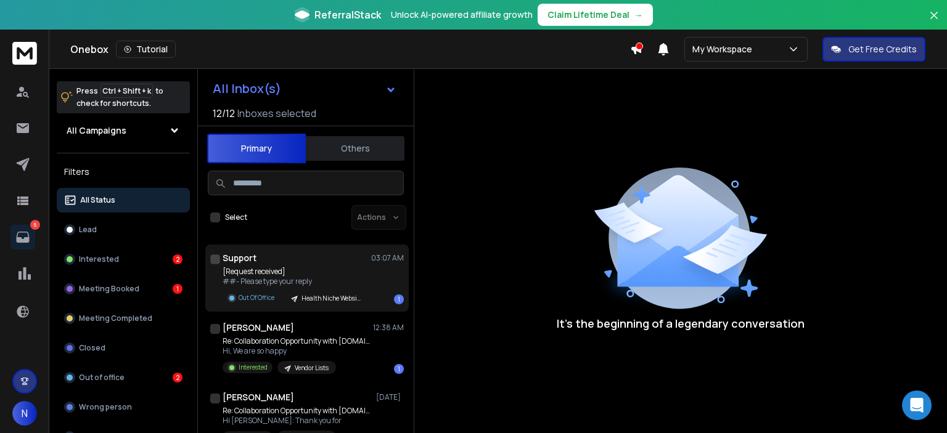
click at [307, 268] on p "[Request received]" at bounding box center [296, 272] width 146 height 10
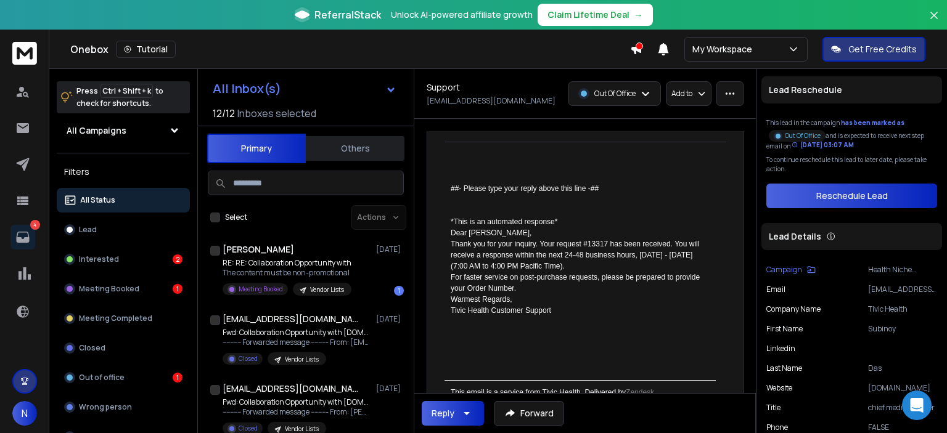
scroll to position [308, 0]
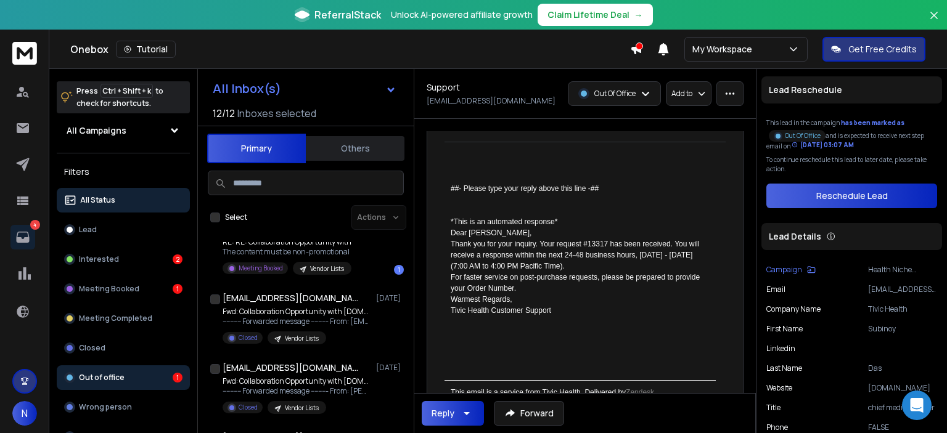
click at [94, 379] on p "Out of office" at bounding box center [102, 378] width 46 height 10
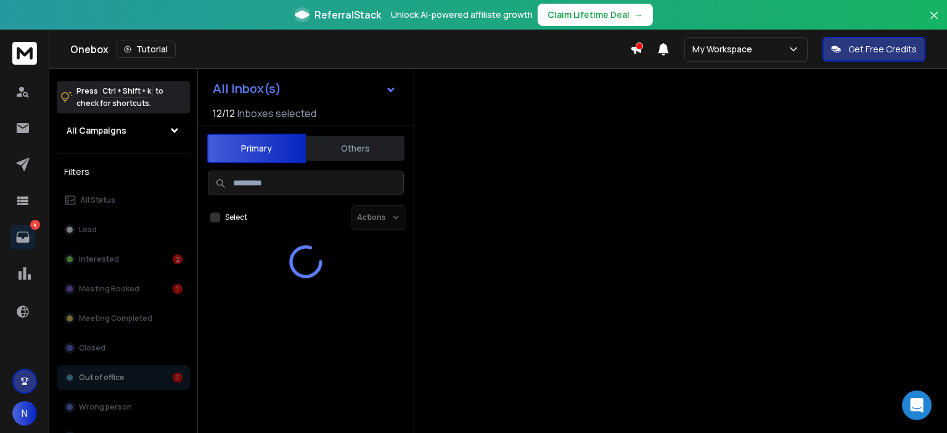
scroll to position [0, 0]
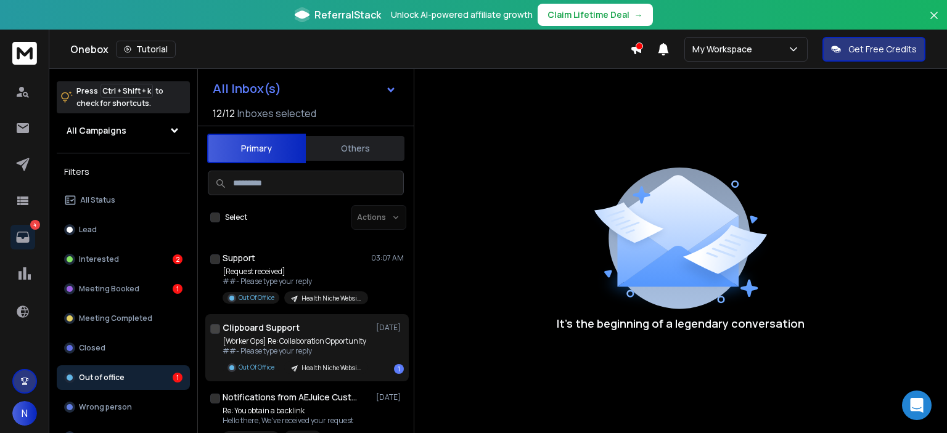
click at [281, 338] on p "[Worker Ops] Re: Collaboration Opportunity" at bounding box center [296, 342] width 146 height 10
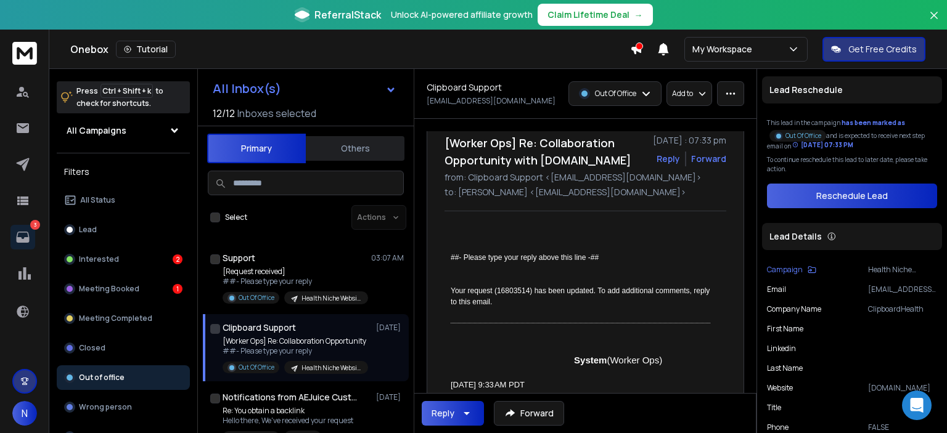
scroll to position [62, 0]
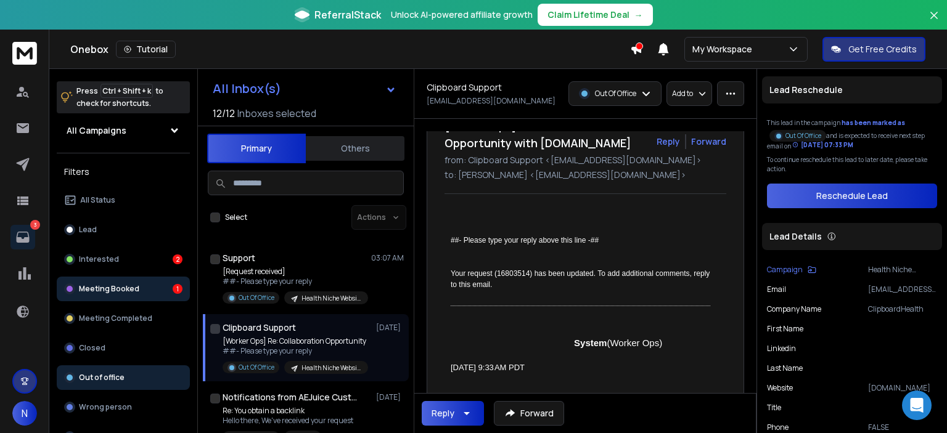
click at [118, 286] on p "Meeting Booked" at bounding box center [109, 289] width 60 height 10
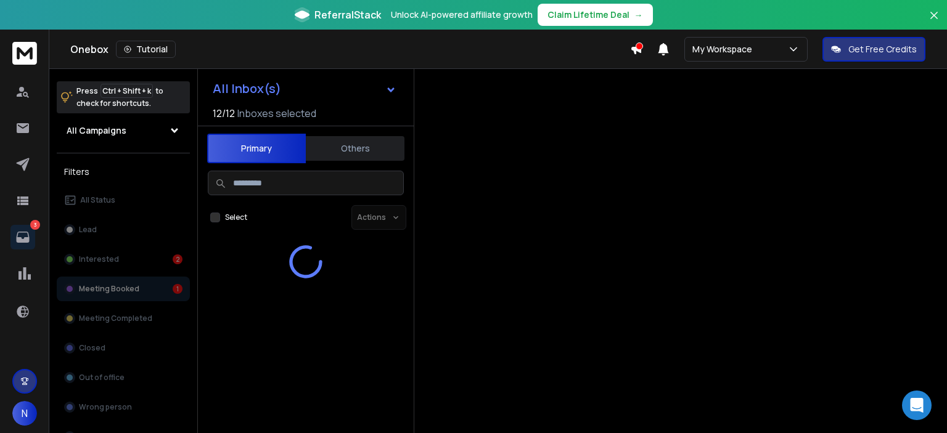
scroll to position [0, 0]
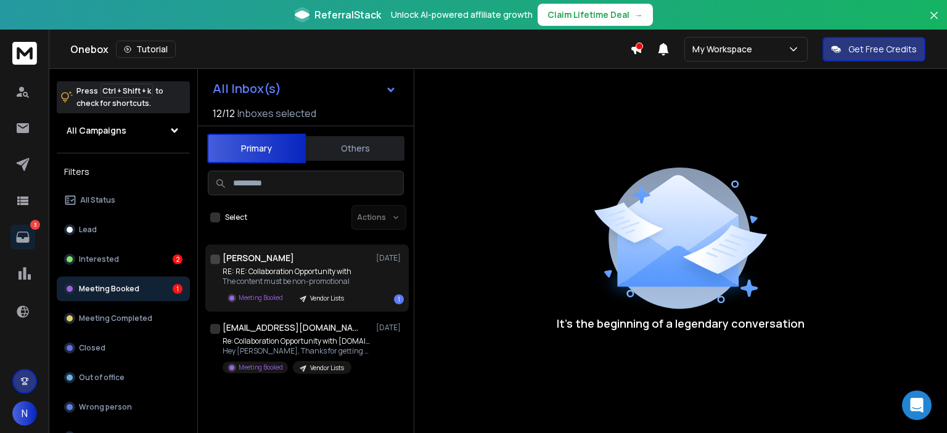
click at [314, 279] on p "The content must be non-promotional" at bounding box center [287, 282] width 129 height 10
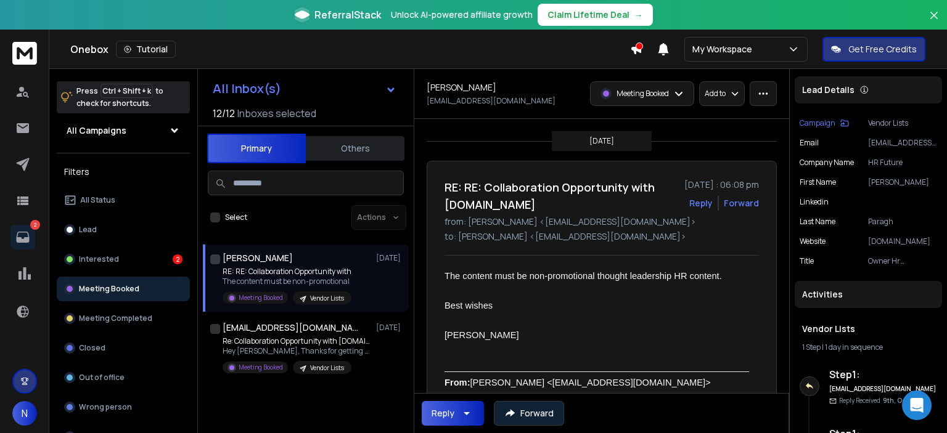
click at [542, 415] on button "Forward" at bounding box center [529, 413] width 70 height 25
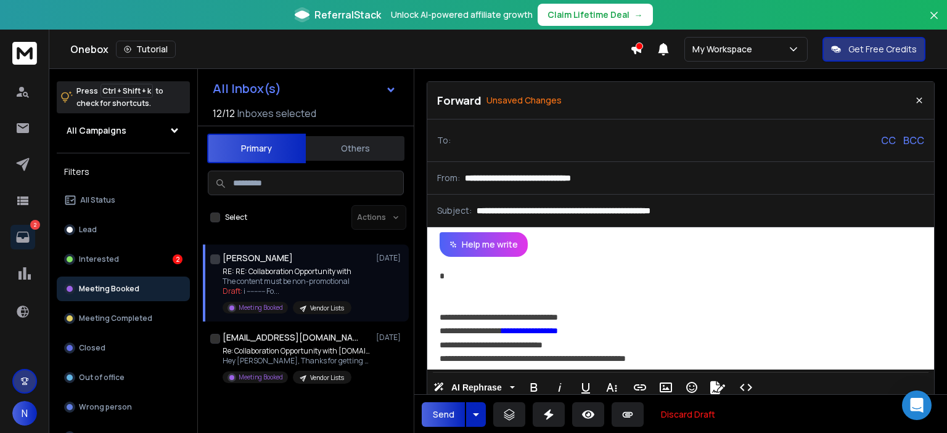
click at [485, 149] on input at bounding box center [499, 140] width 86 height 22
type input "**********"
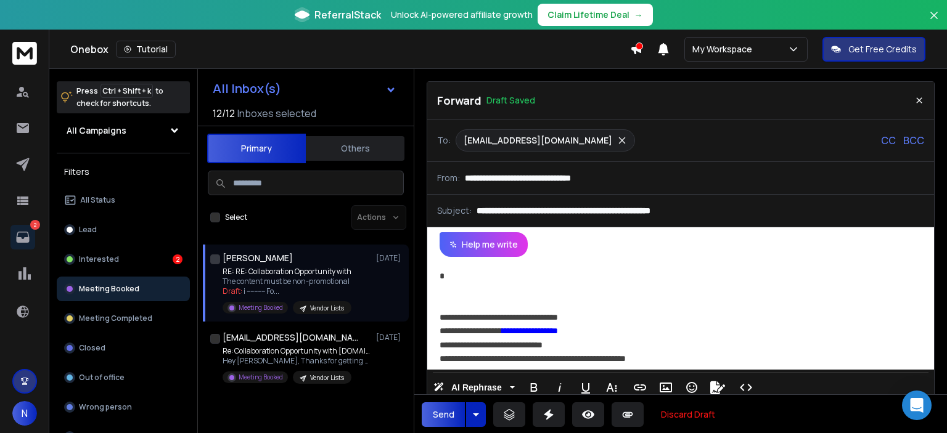
click at [441, 420] on button "Send" at bounding box center [443, 415] width 43 height 25
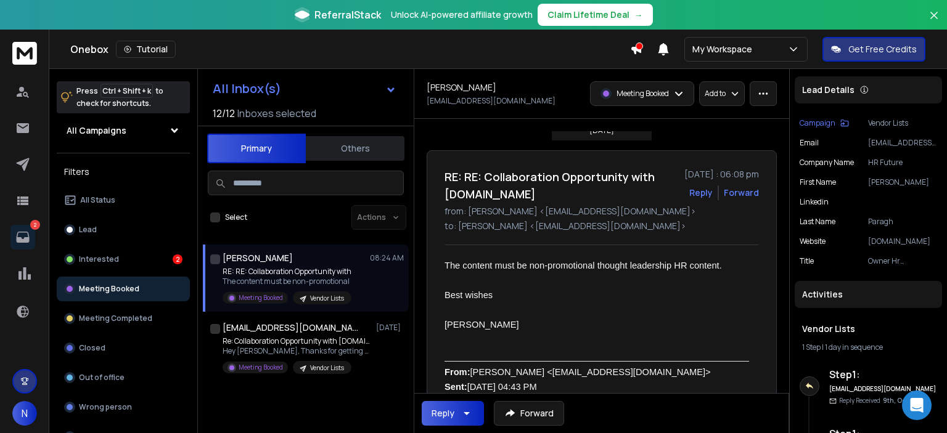
scroll to position [0, 0]
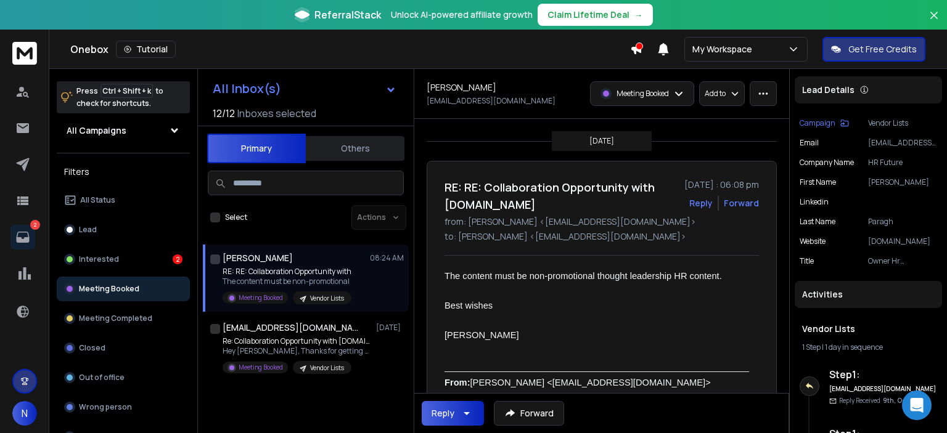
click at [212, 260] on button "button" at bounding box center [215, 260] width 10 height 10
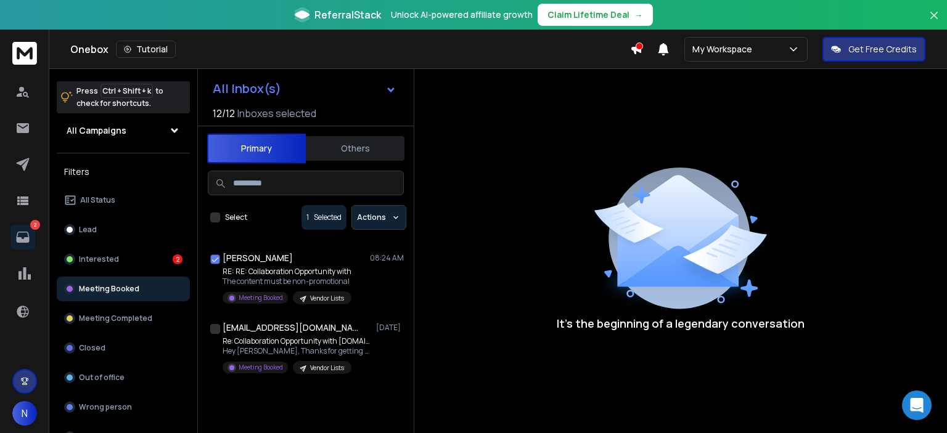
click at [382, 217] on p "Actions" at bounding box center [371, 218] width 29 height 10
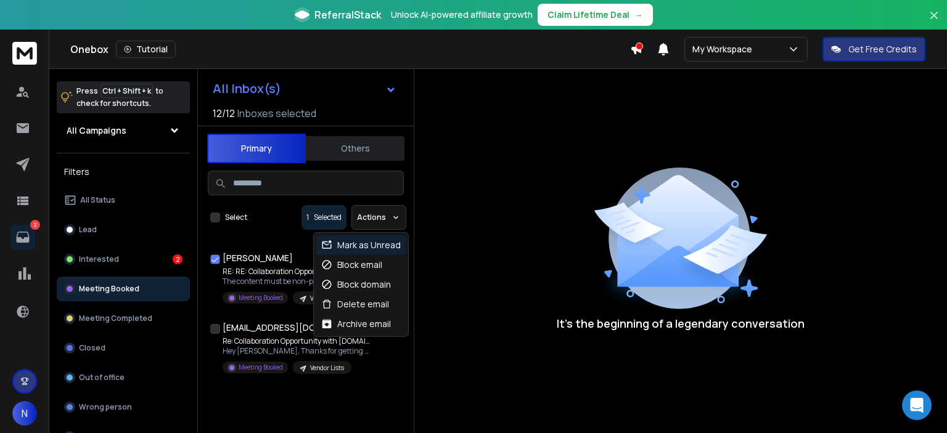
click at [379, 247] on div "Mark as Unread" at bounding box center [361, 245] width 80 height 12
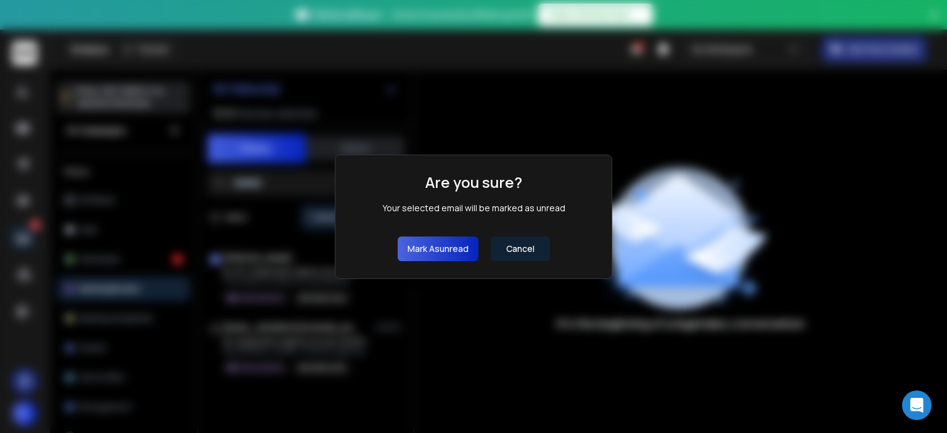
click at [450, 247] on p "Mark as unread" at bounding box center [438, 249] width 61 height 12
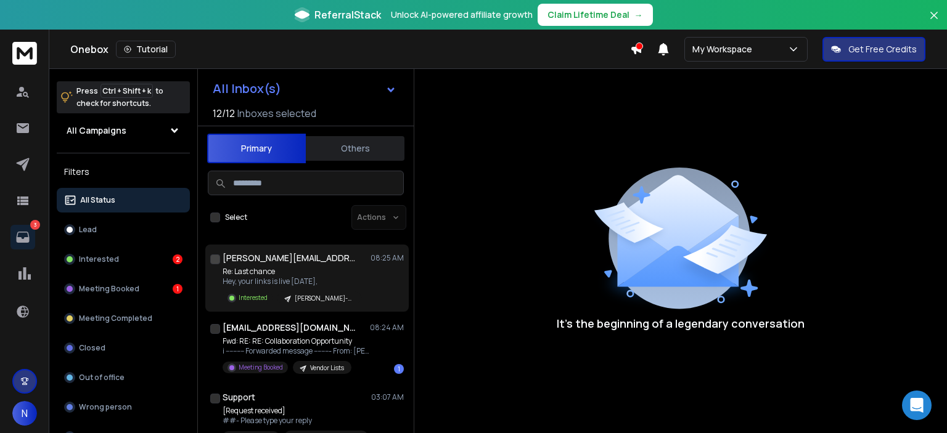
click at [273, 271] on p "Re: Last chance" at bounding box center [292, 272] width 139 height 10
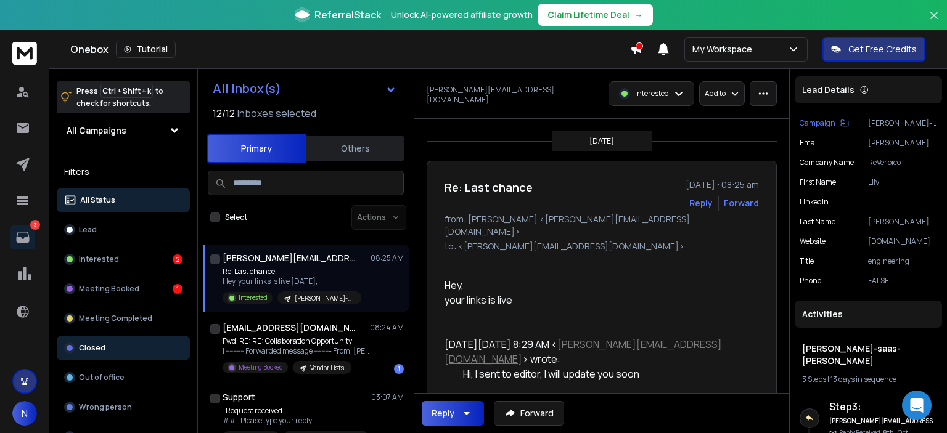
click at [86, 345] on p "Closed" at bounding box center [92, 348] width 27 height 10
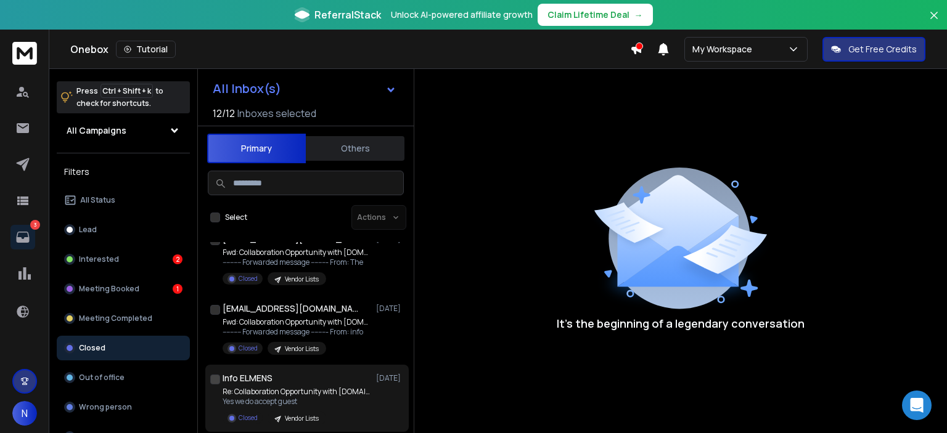
scroll to position [994, 0]
click at [260, 384] on h1 "Info ELMENS" at bounding box center [248, 379] width 50 height 12
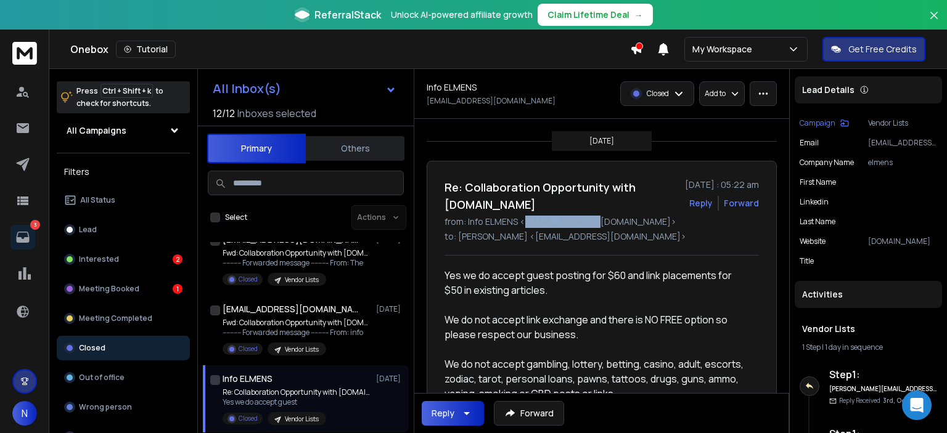
drag, startPoint x: 525, startPoint y: 220, endPoint x: 593, endPoint y: 225, distance: 68.6
click at [593, 225] on p "from: Info ELMENS <[EMAIL_ADDRESS][DOMAIN_NAME]>" at bounding box center [602, 222] width 314 height 12
copy p "[EMAIL_ADDRESS][DOMAIN_NAME]"
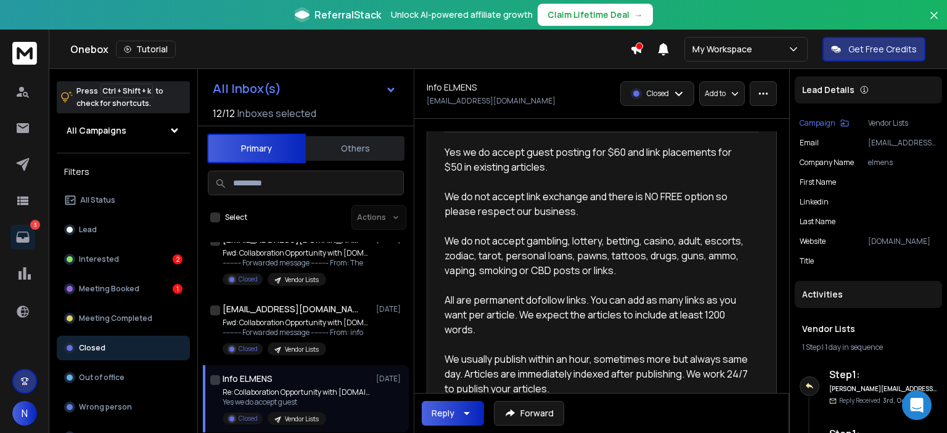
click at [210, 380] on button "button" at bounding box center [215, 380] width 10 height 10
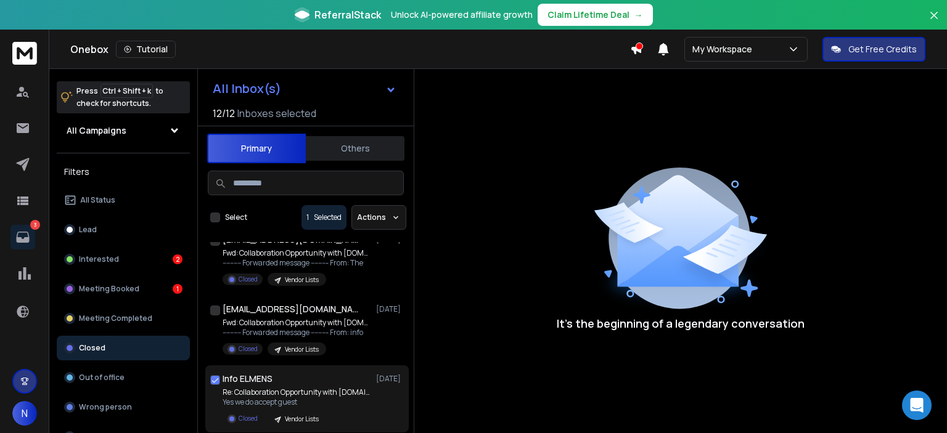
scroll to position [0, 0]
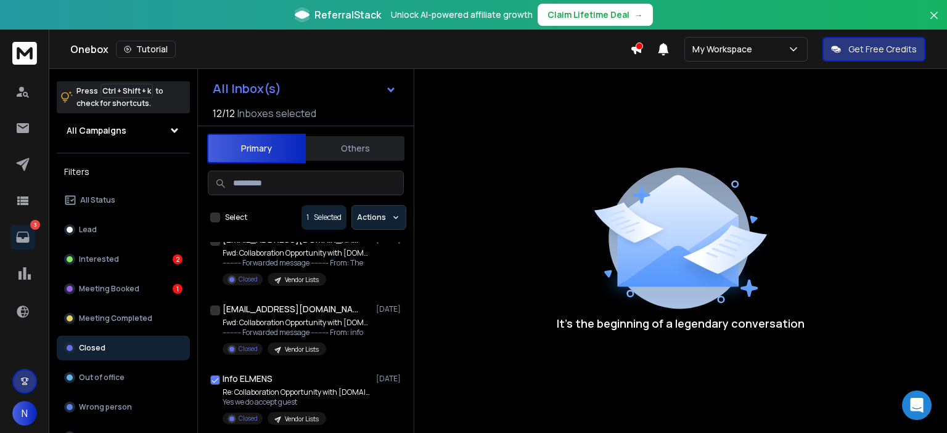
click at [379, 214] on p "Actions" at bounding box center [371, 218] width 29 height 10
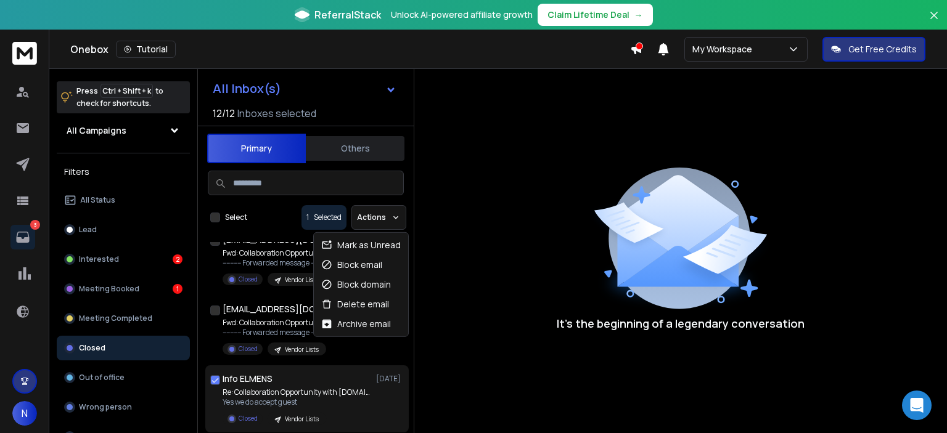
click at [215, 379] on button "button" at bounding box center [215, 380] width 10 height 10
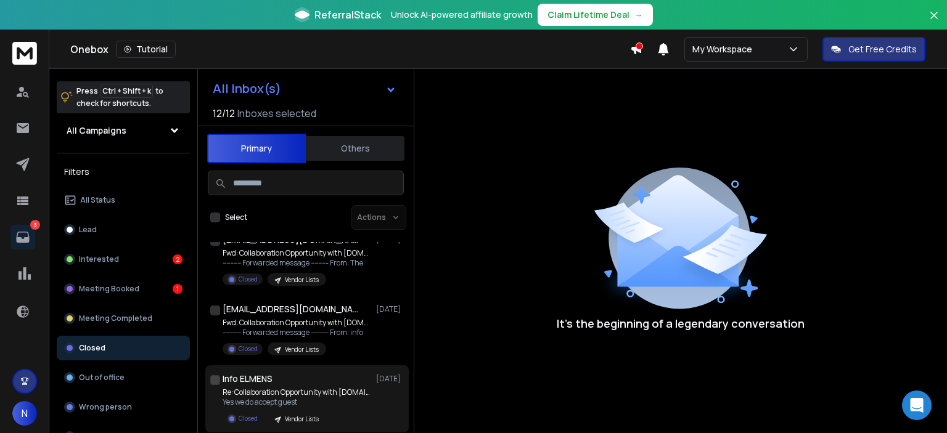
click at [279, 396] on p "Re: Collaboration Opportunity with [DOMAIN_NAME]" at bounding box center [297, 393] width 148 height 10
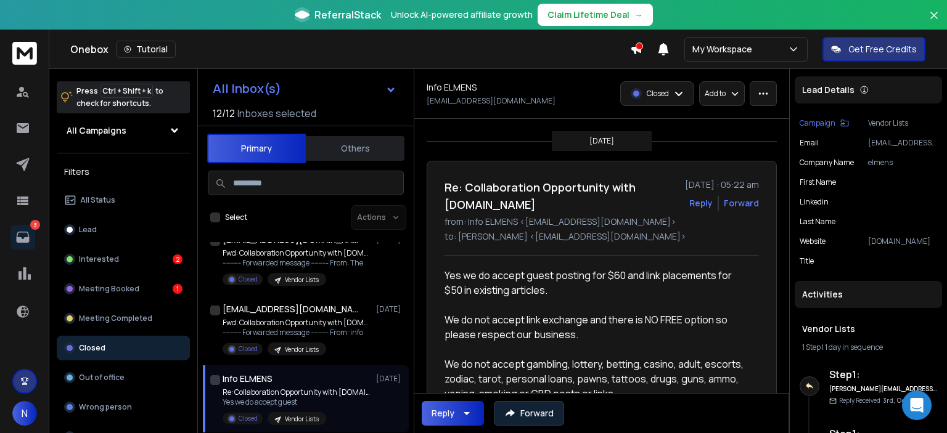
click at [533, 412] on button "Forward" at bounding box center [529, 413] width 70 height 25
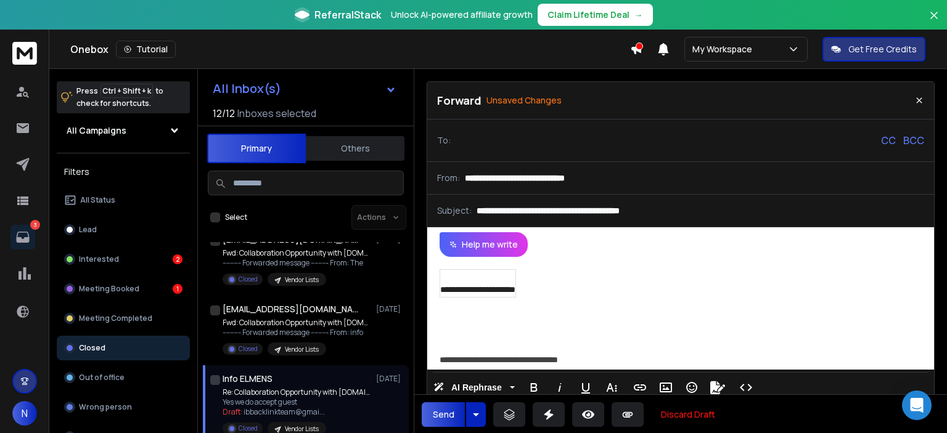
click at [486, 139] on input at bounding box center [499, 140] width 86 height 22
paste input "**********"
type input "**********"
click at [449, 425] on button "Send" at bounding box center [443, 415] width 43 height 25
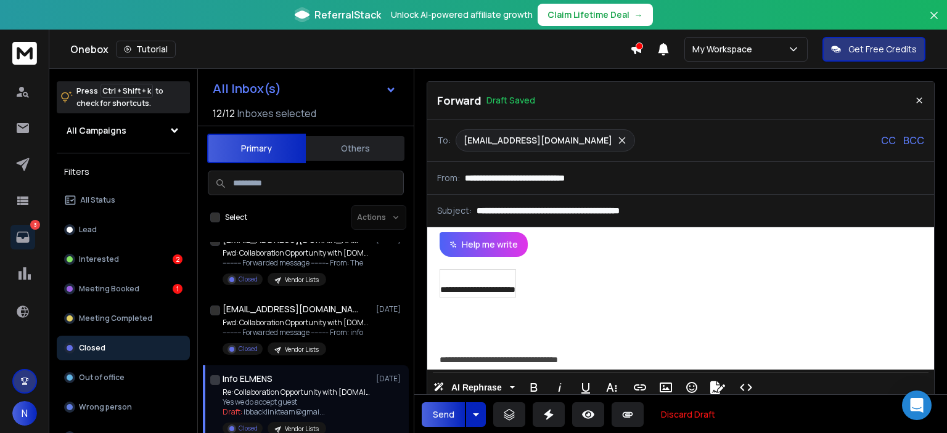
scroll to position [0, 0]
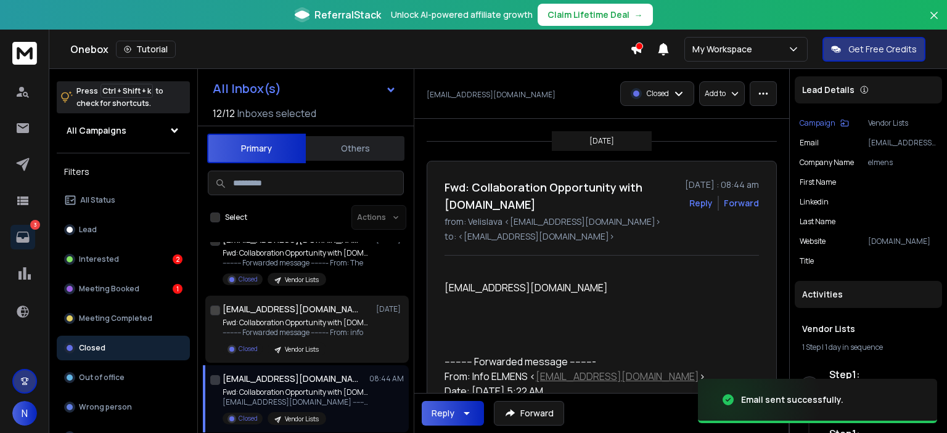
click at [259, 315] on div "[EMAIL_ADDRESS][DOMAIN_NAME] [DATE] Fwd: Collaboration Opportunity with [DOMAIN…" at bounding box center [313, 329] width 181 height 52
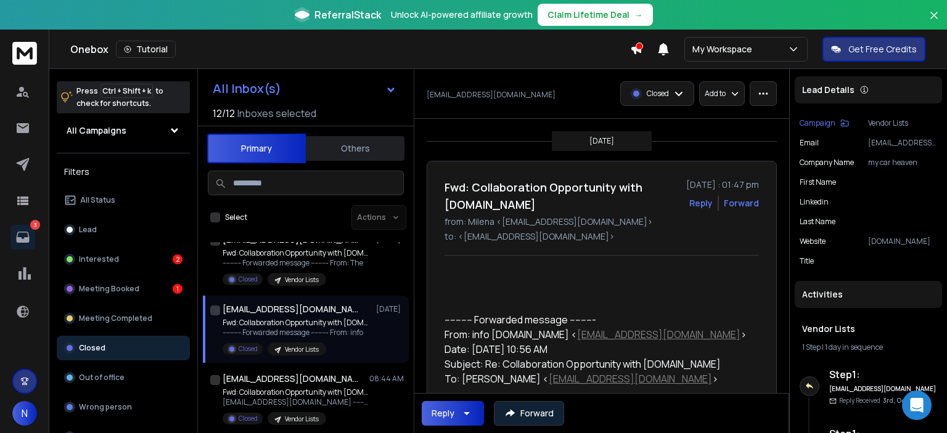
click at [546, 416] on button "Forward" at bounding box center [529, 413] width 70 height 25
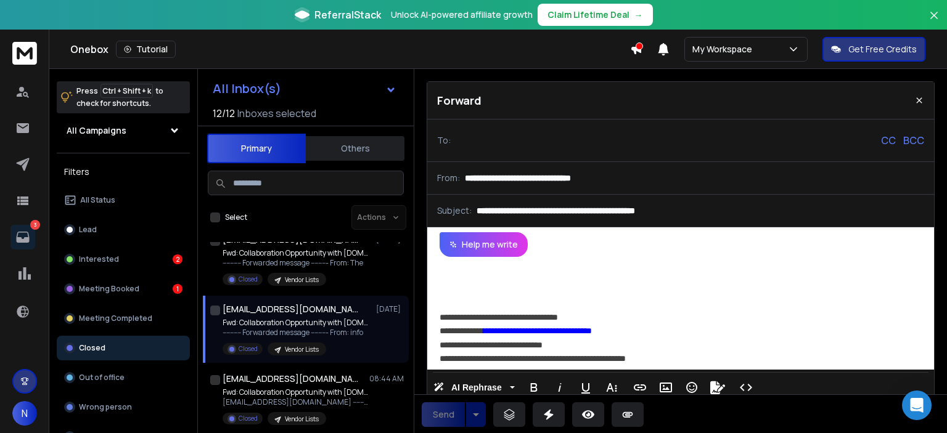
click at [519, 142] on input at bounding box center [499, 140] width 86 height 22
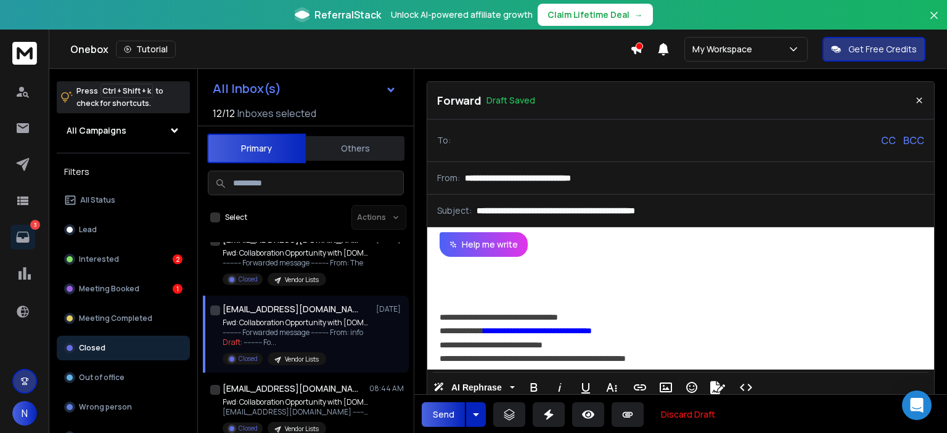
paste input "**********"
type input "**********"
click at [441, 411] on button "Send" at bounding box center [443, 415] width 43 height 25
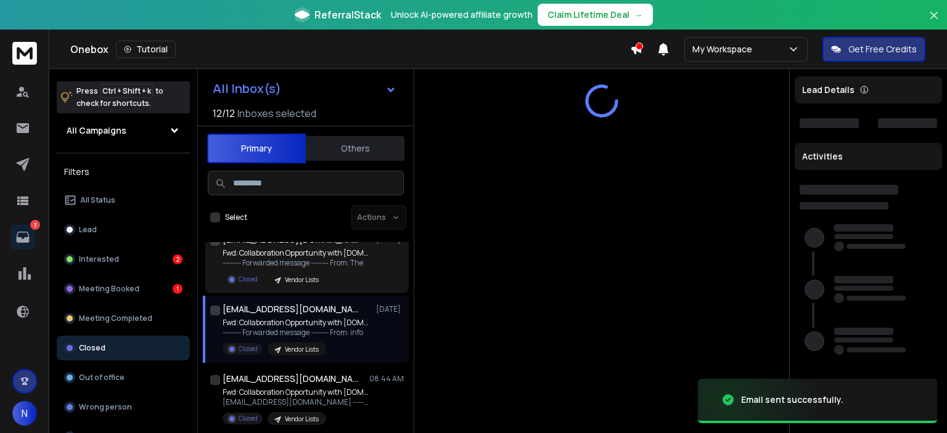
click at [340, 255] on p "Fwd: Collaboration Opportunity with [DOMAIN_NAME]" at bounding box center [297, 253] width 148 height 10
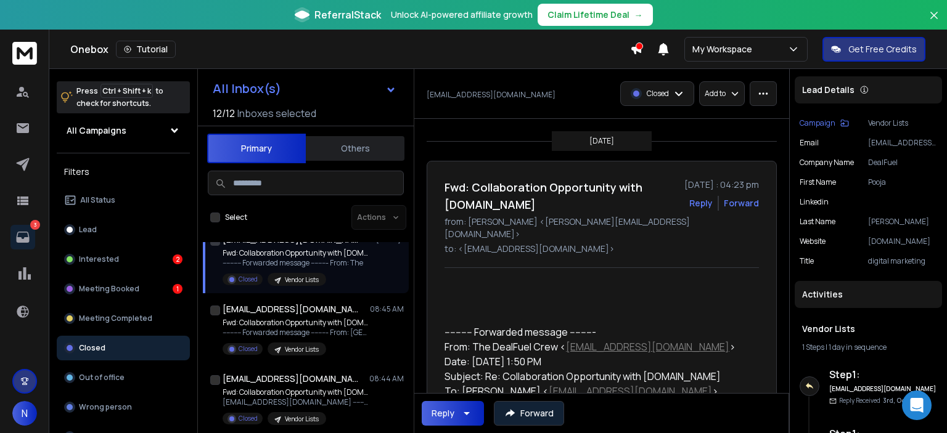
click at [521, 420] on button "Forward" at bounding box center [529, 413] width 70 height 25
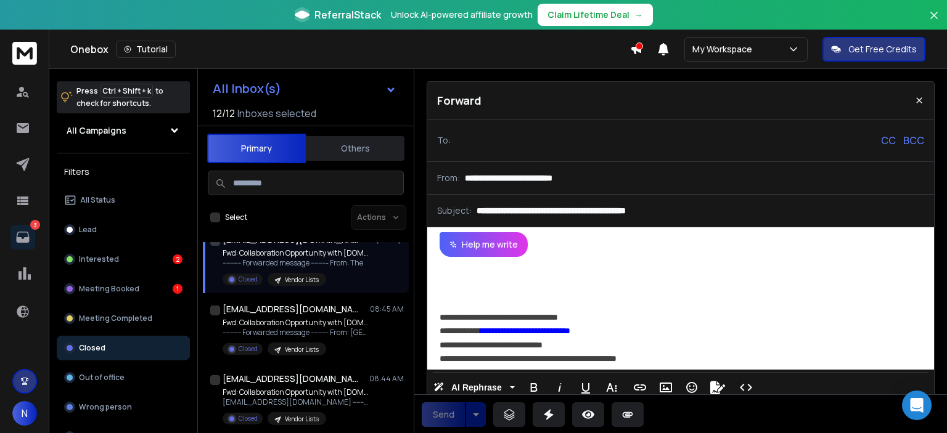
click at [516, 148] on input at bounding box center [499, 140] width 86 height 22
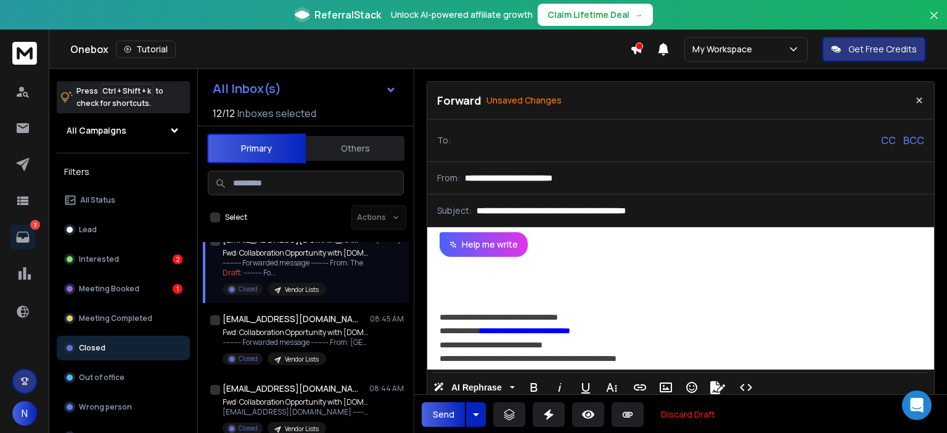
paste input "**********"
type input "**********"
click at [443, 421] on button "Send" at bounding box center [443, 415] width 43 height 25
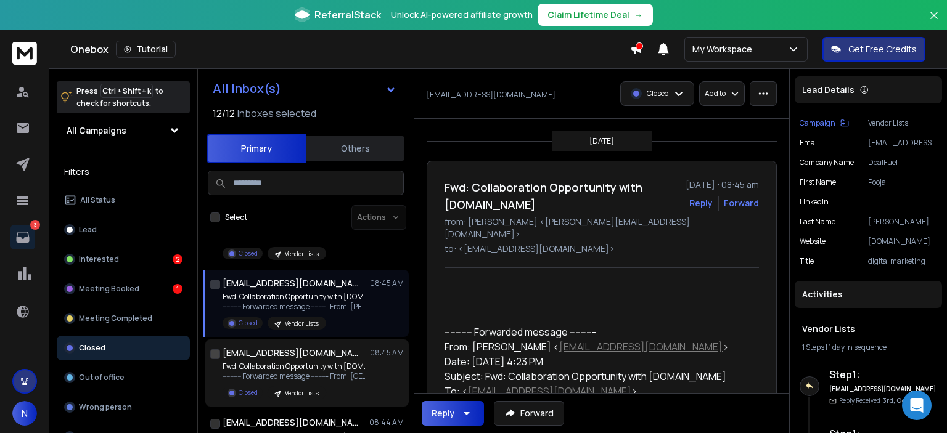
scroll to position [932, 0]
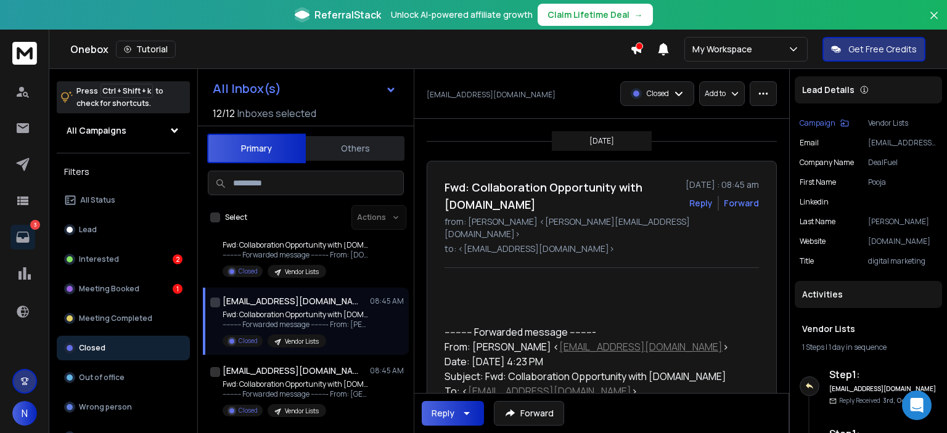
click at [306, 311] on p "Fwd: Collaboration Opportunity with [DOMAIN_NAME]" at bounding box center [297, 315] width 148 height 10
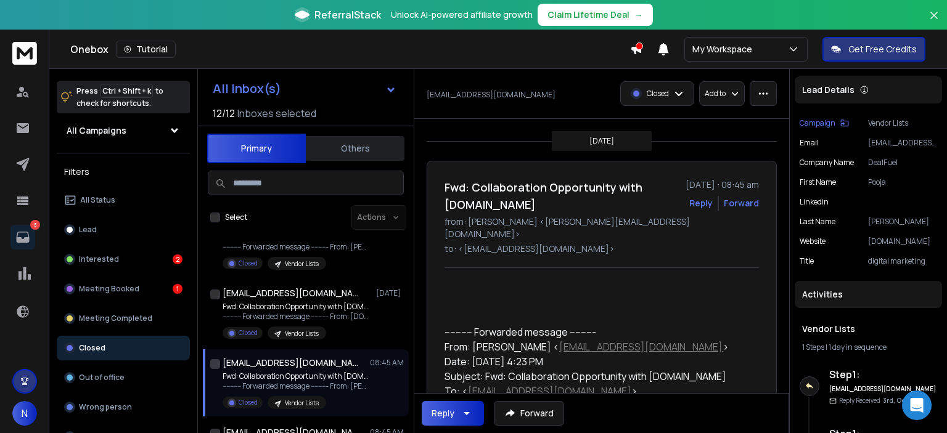
click at [306, 312] on p "---------- Forwarded message --------- From: [DOMAIN_NAME]" at bounding box center [297, 317] width 148 height 10
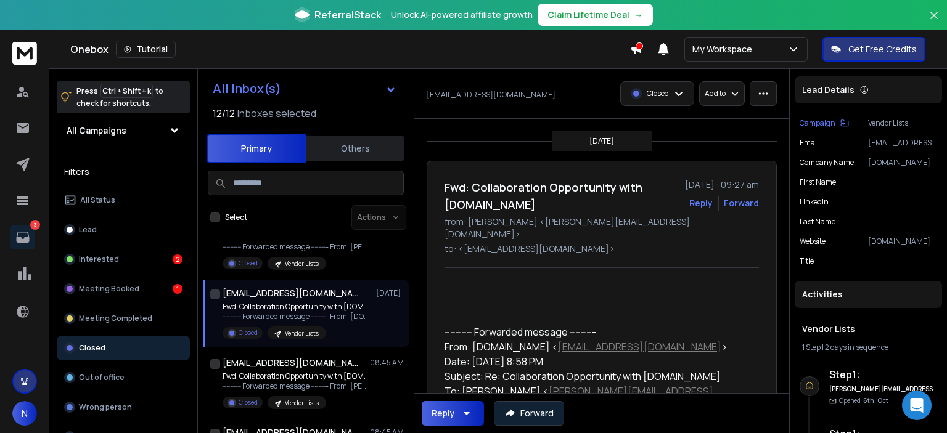
click at [545, 414] on button "Forward" at bounding box center [529, 413] width 70 height 25
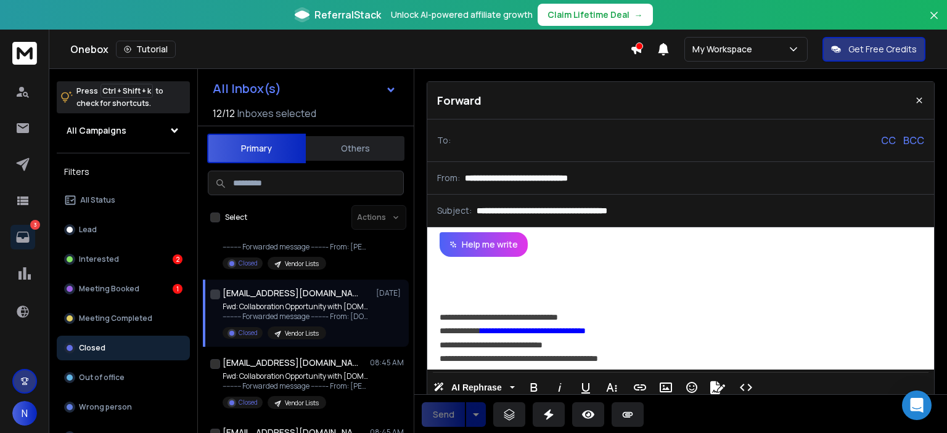
click at [493, 140] on input at bounding box center [499, 140] width 86 height 22
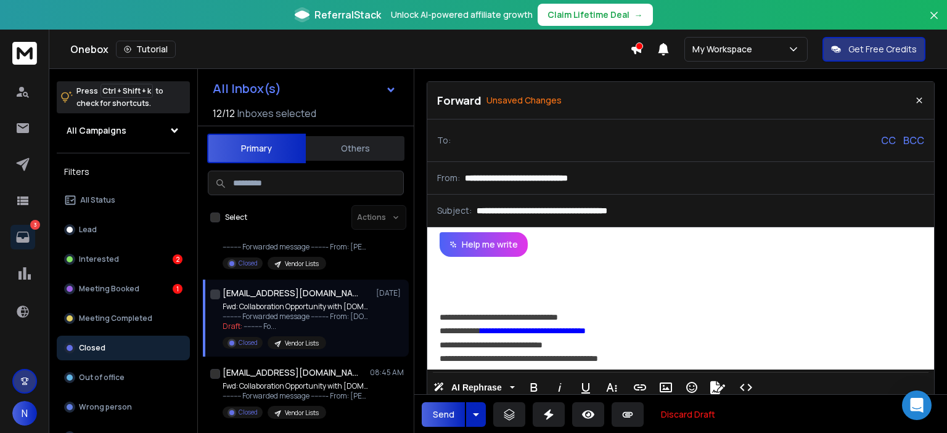
paste input "**********"
type input "**********"
click at [438, 418] on button "Send" at bounding box center [443, 415] width 43 height 25
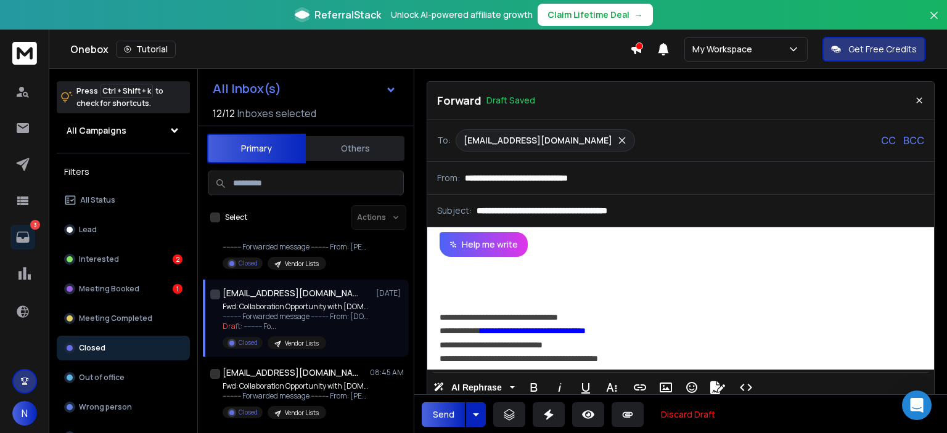
scroll to position [0, 0]
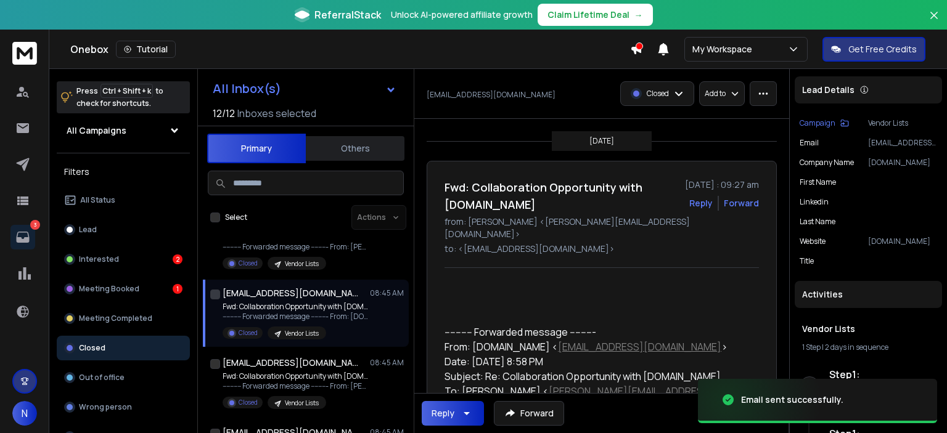
click at [305, 303] on p "Fwd: Collaboration Opportunity with [DOMAIN_NAME]" at bounding box center [297, 307] width 148 height 10
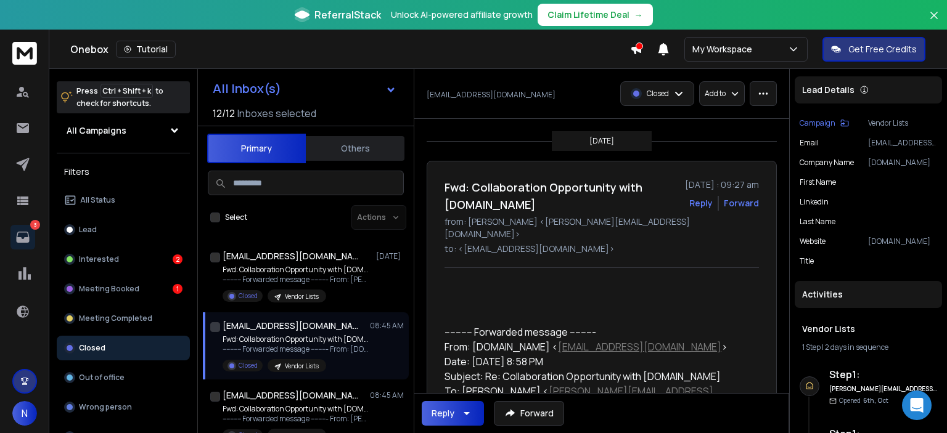
scroll to position [809, 0]
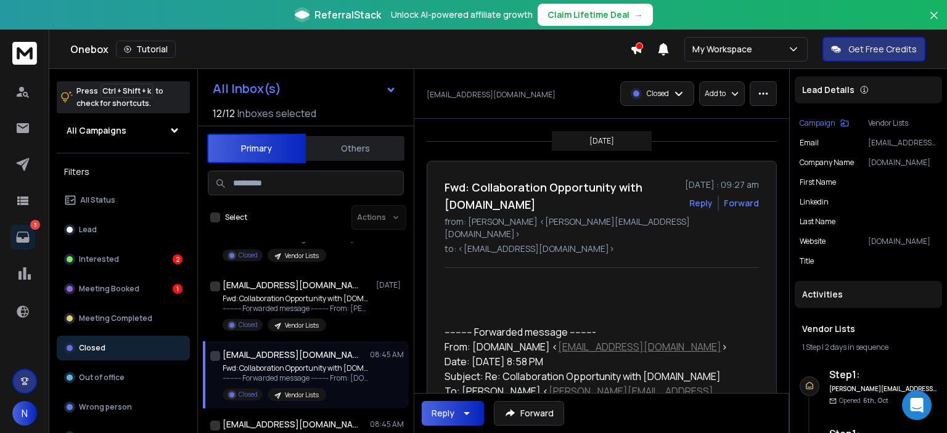
click at [305, 304] on p "---------- Forwarded message --------- From: [PERSON_NAME]" at bounding box center [297, 309] width 148 height 10
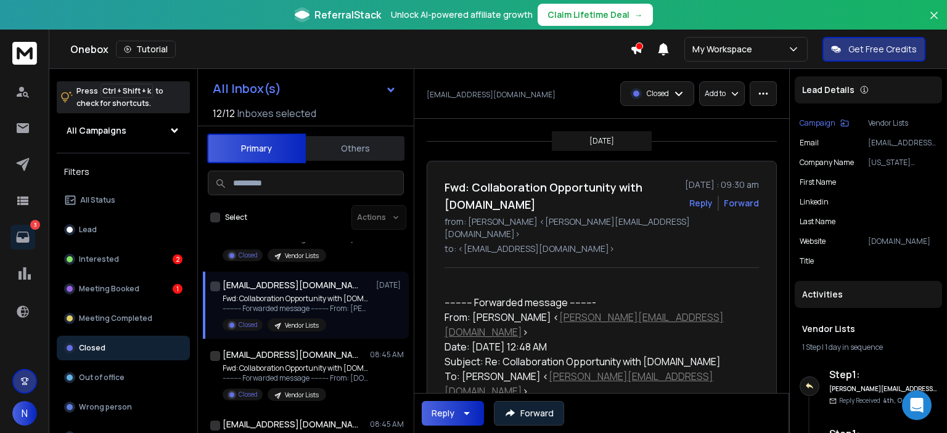
click at [536, 416] on button "Forward" at bounding box center [529, 413] width 70 height 25
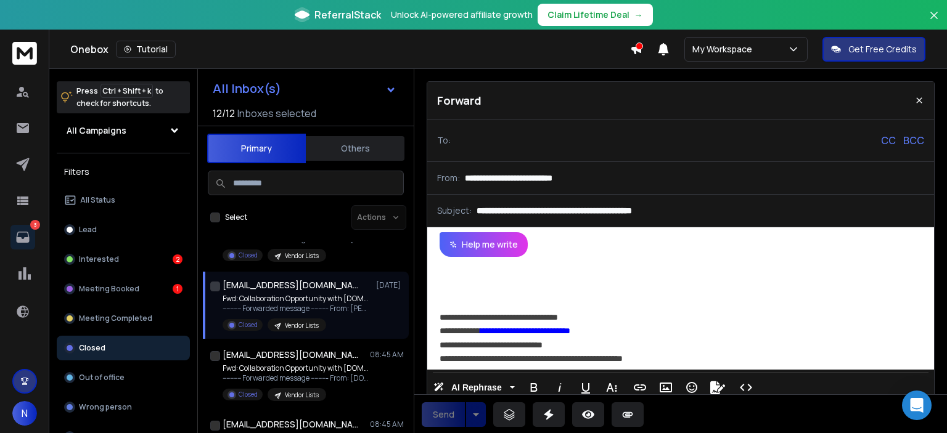
click at [486, 141] on input at bounding box center [499, 140] width 86 height 22
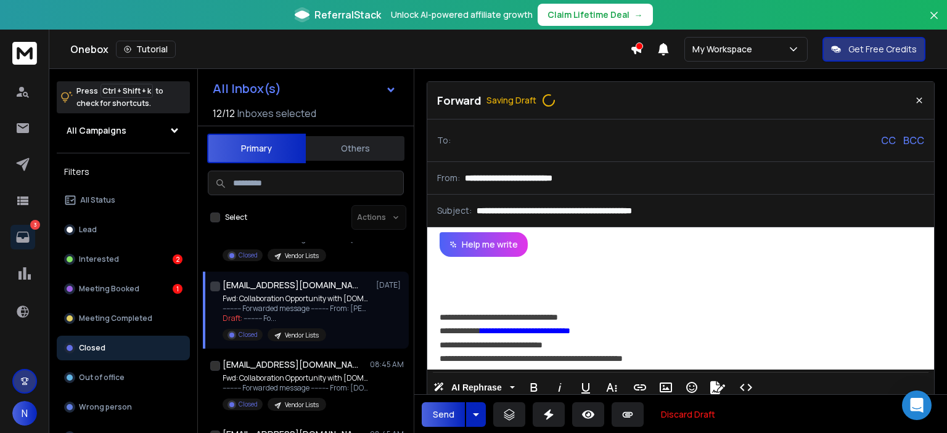
paste input "**********"
type input "**********"
click at [449, 420] on button "Send" at bounding box center [443, 415] width 43 height 25
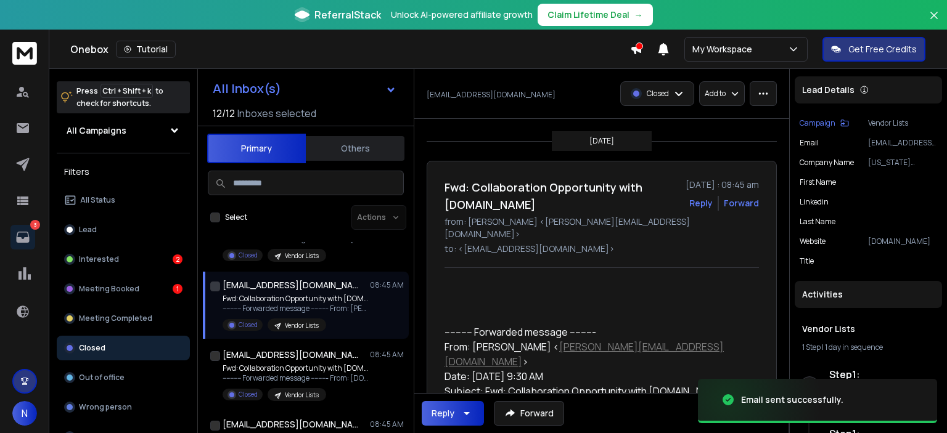
scroll to position [747, 0]
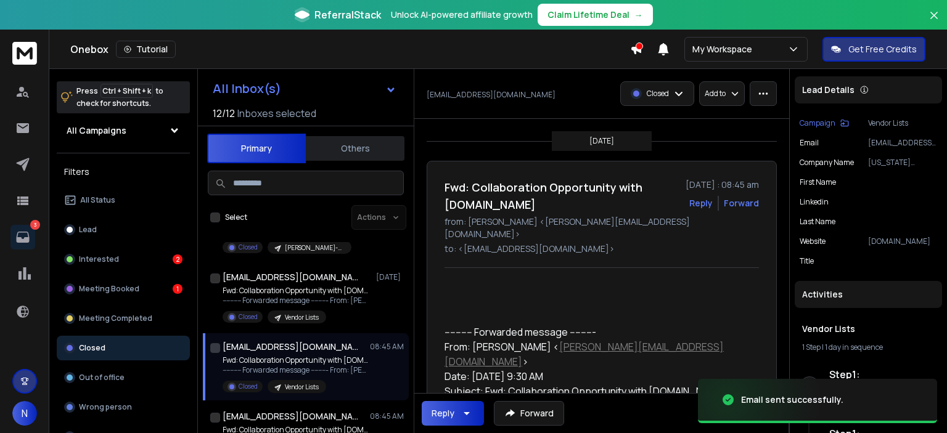
click at [337, 311] on div "Closed Vendor Lists" at bounding box center [297, 317] width 148 height 13
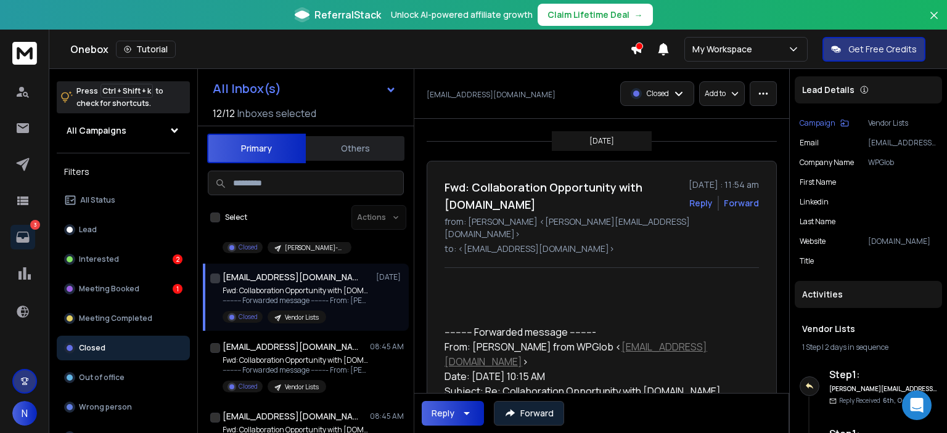
click at [545, 412] on button "Forward" at bounding box center [529, 413] width 70 height 25
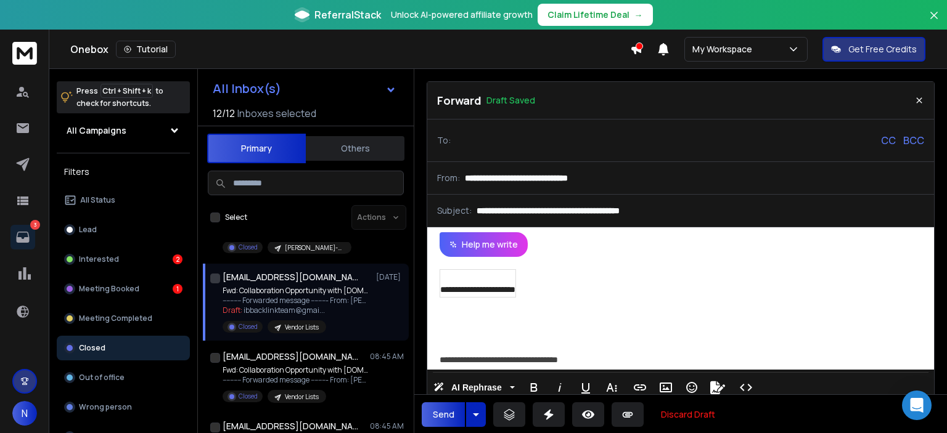
click at [482, 138] on input at bounding box center [499, 140] width 86 height 22
paste input "**********"
type input "**********"
click at [435, 426] on button "Send" at bounding box center [443, 415] width 43 height 25
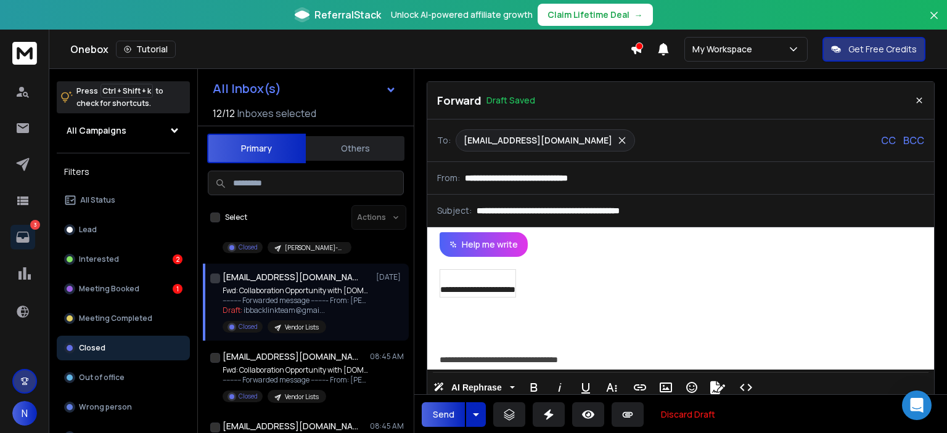
scroll to position [0, 0]
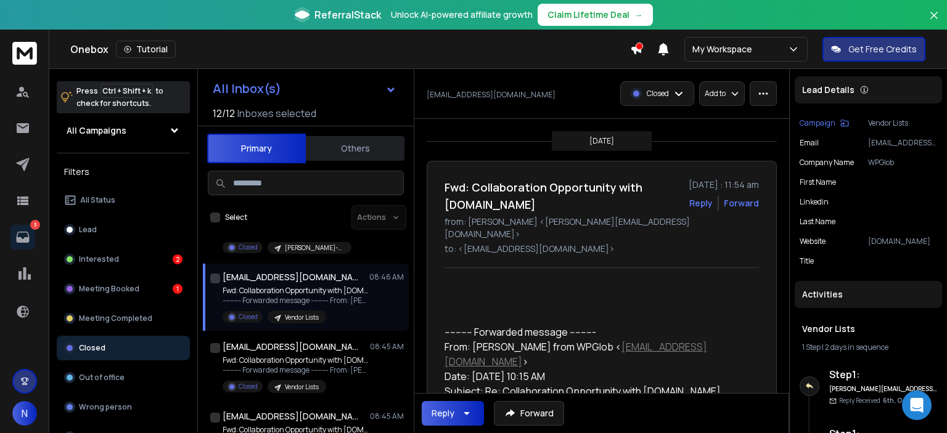
click at [300, 289] on p "Fwd: Collaboration Opportunity with [DOMAIN_NAME]" at bounding box center [297, 291] width 148 height 10
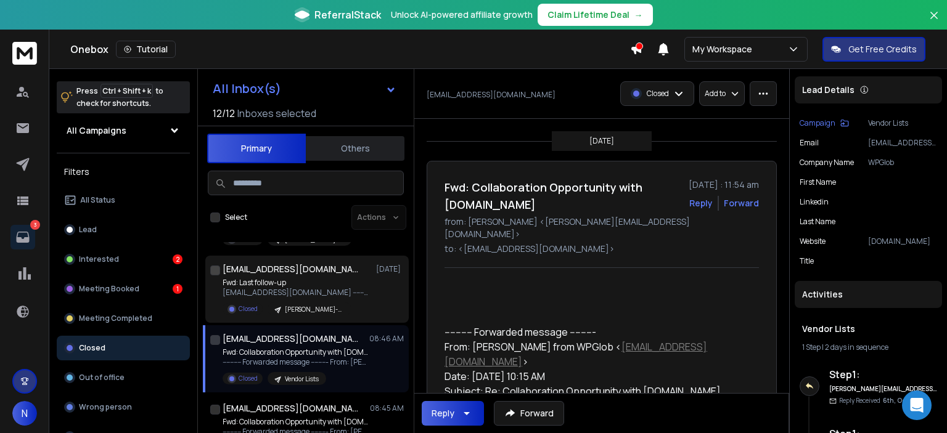
click at [300, 284] on p "Fwd: Last follow-up" at bounding box center [297, 283] width 148 height 10
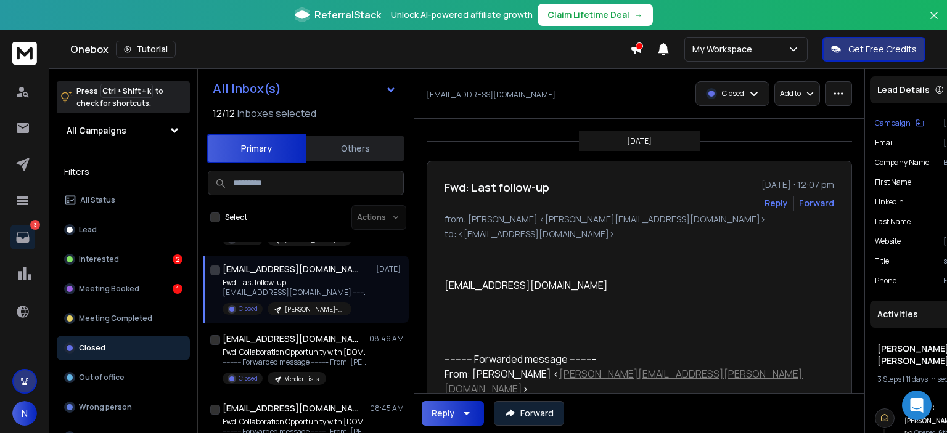
click at [544, 416] on button "Forward" at bounding box center [529, 413] width 70 height 25
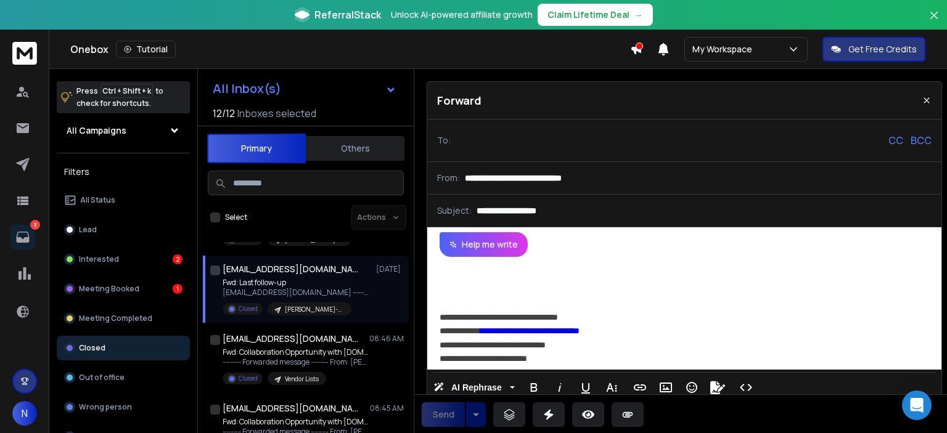
click at [498, 143] on input at bounding box center [499, 140] width 86 height 22
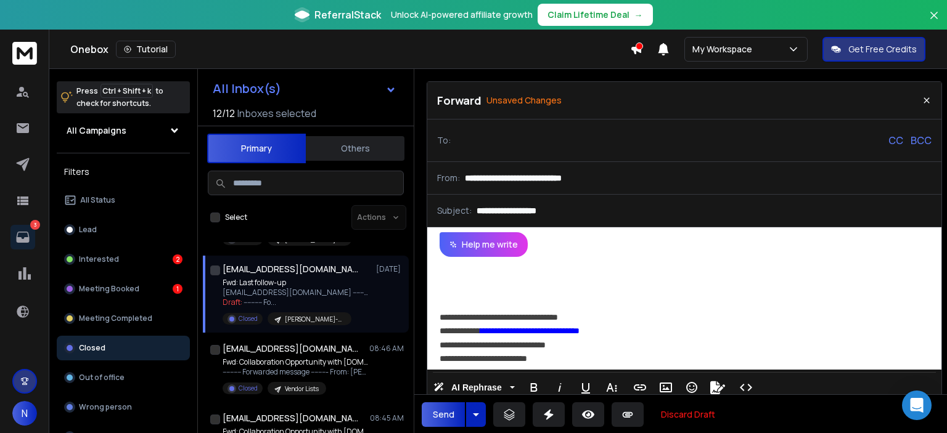
paste input "**********"
type input "**********"
click at [445, 416] on button "Send" at bounding box center [443, 415] width 43 height 25
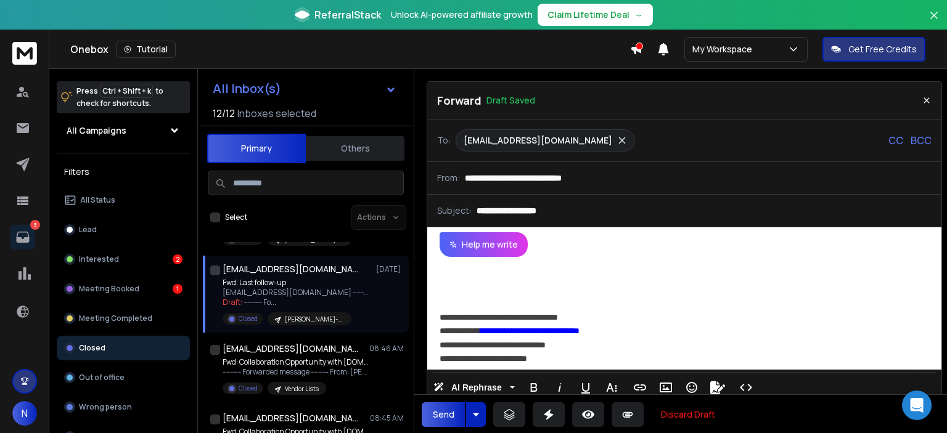
scroll to position [0, 0]
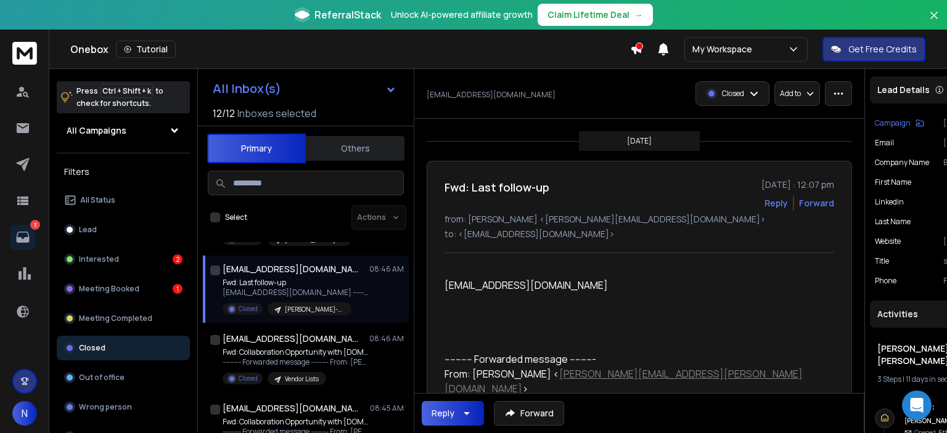
click at [305, 285] on p "Fwd: Last follow-up" at bounding box center [297, 283] width 148 height 10
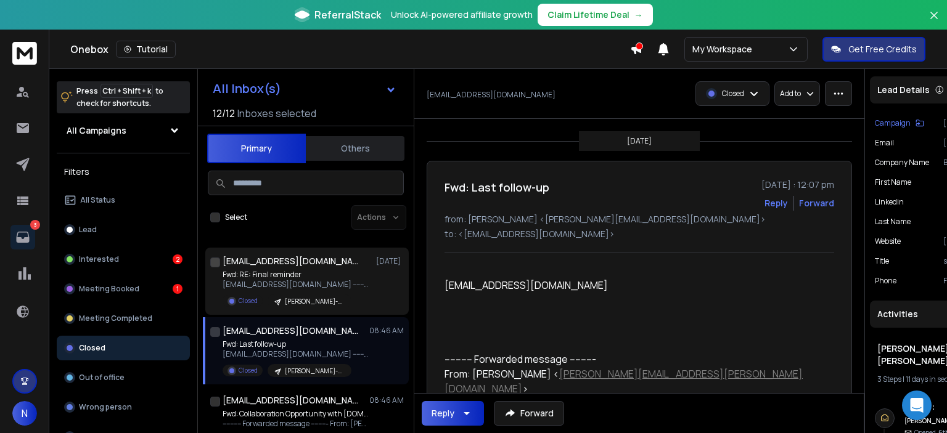
click at [303, 278] on p "Fwd: RE: Final reminder" at bounding box center [297, 275] width 148 height 10
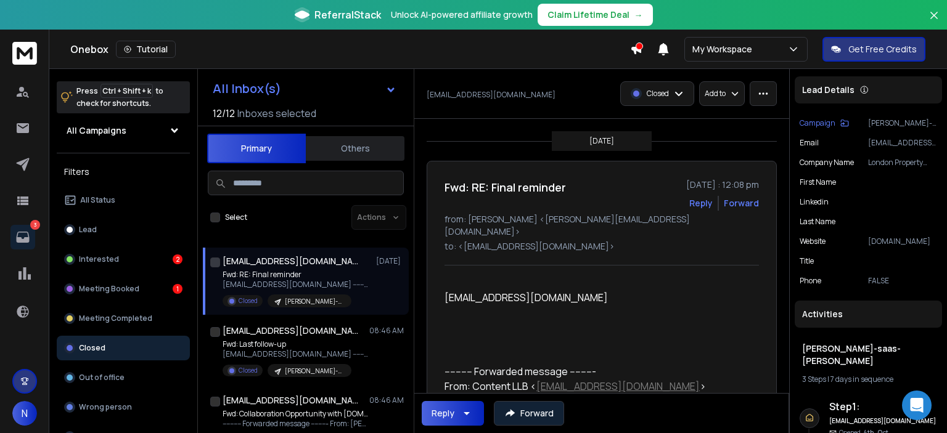
click at [524, 419] on button "Forward" at bounding box center [529, 413] width 70 height 25
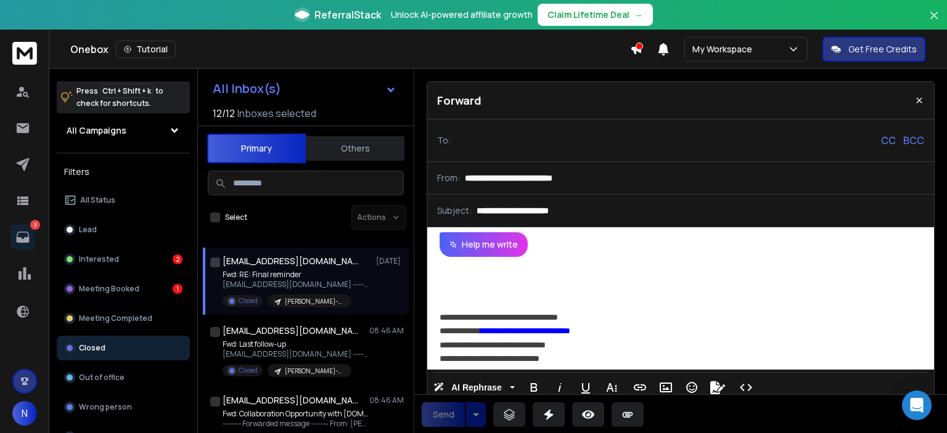
click at [470, 141] on input at bounding box center [499, 140] width 86 height 22
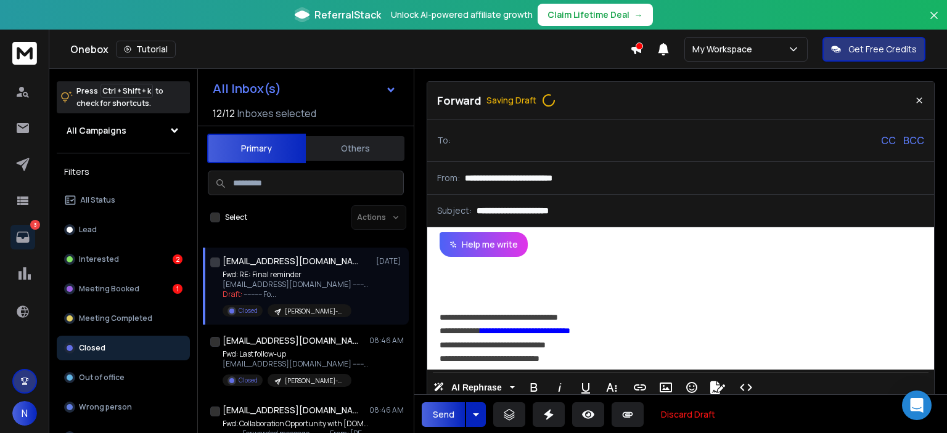
paste input "**********"
type input "**********"
click at [444, 417] on button "Send" at bounding box center [443, 415] width 43 height 25
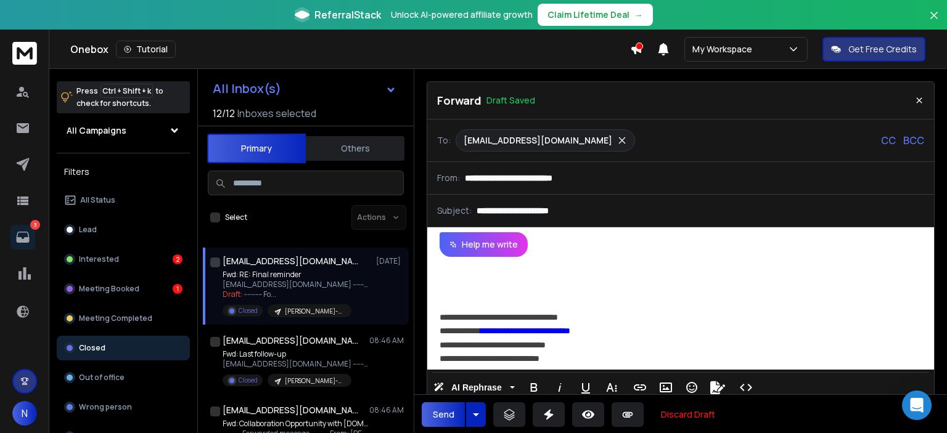
scroll to position [0, 0]
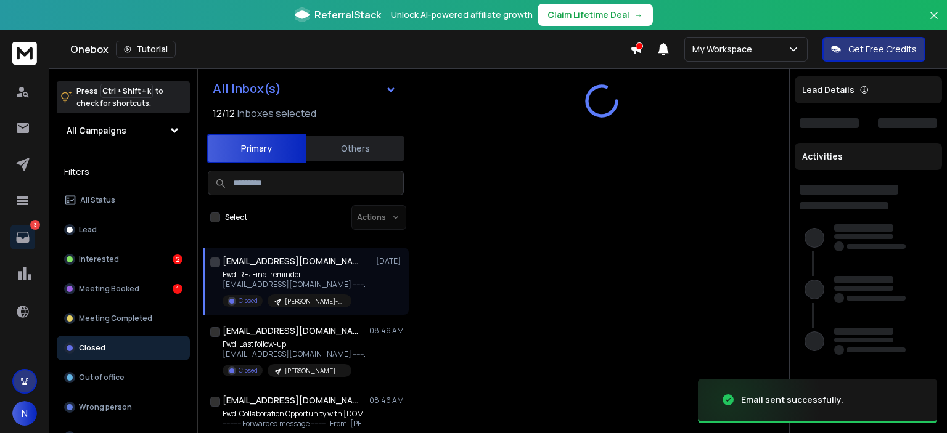
click at [296, 268] on h1 "[EMAIL_ADDRESS][DOMAIN_NAME]" at bounding box center [291, 261] width 136 height 12
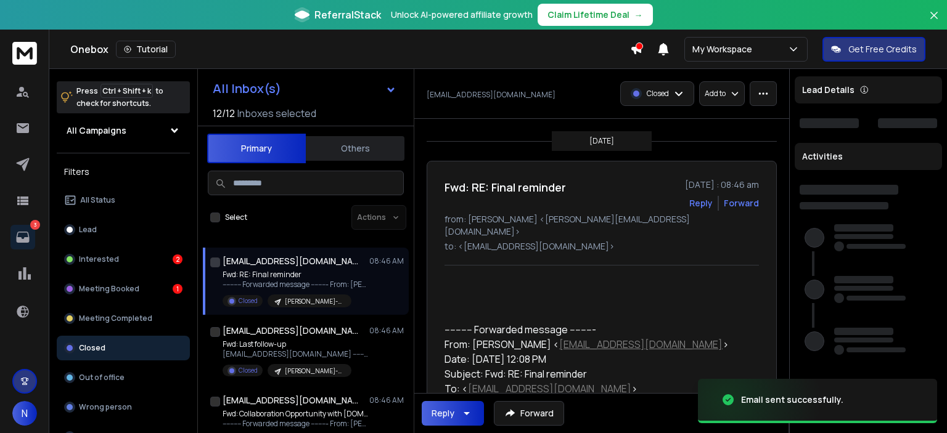
scroll to position [562, 0]
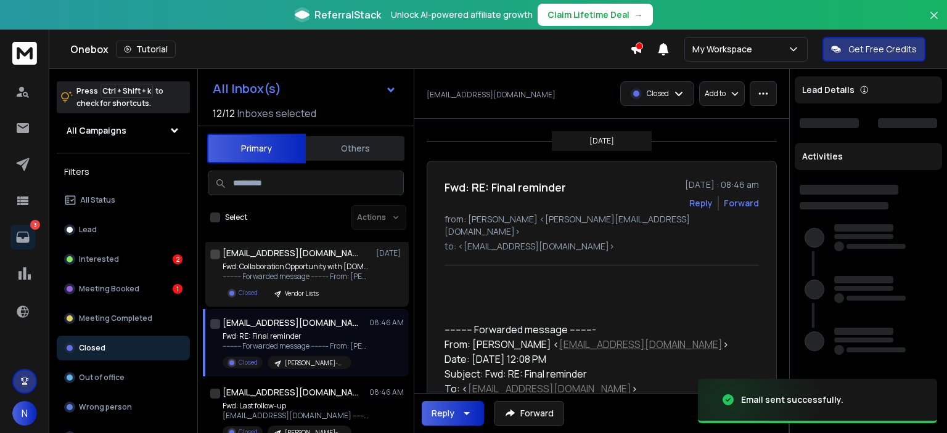
click at [302, 269] on p "Fwd: Collaboration Opportunity with [DOMAIN_NAME]" at bounding box center [297, 267] width 148 height 10
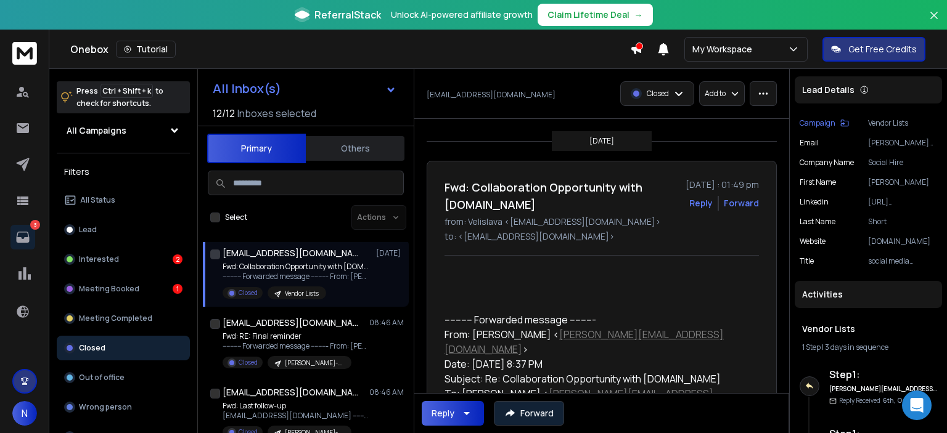
click at [543, 416] on button "Forward" at bounding box center [529, 413] width 70 height 25
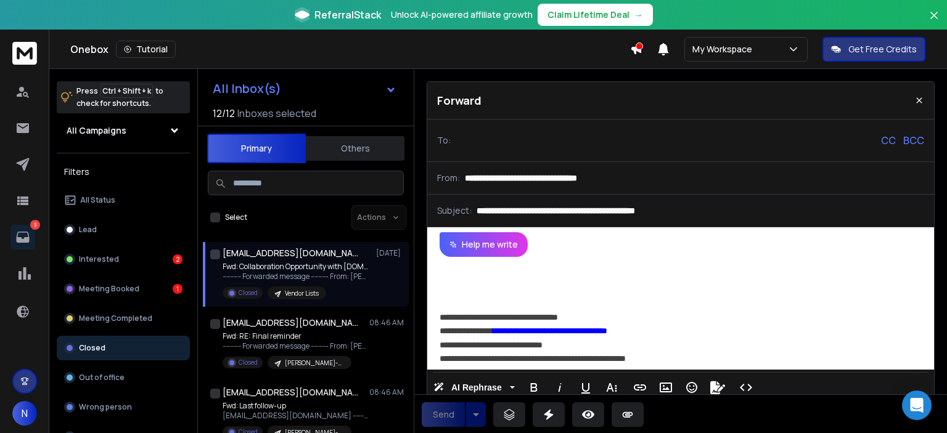
click at [491, 144] on input at bounding box center [499, 140] width 86 height 22
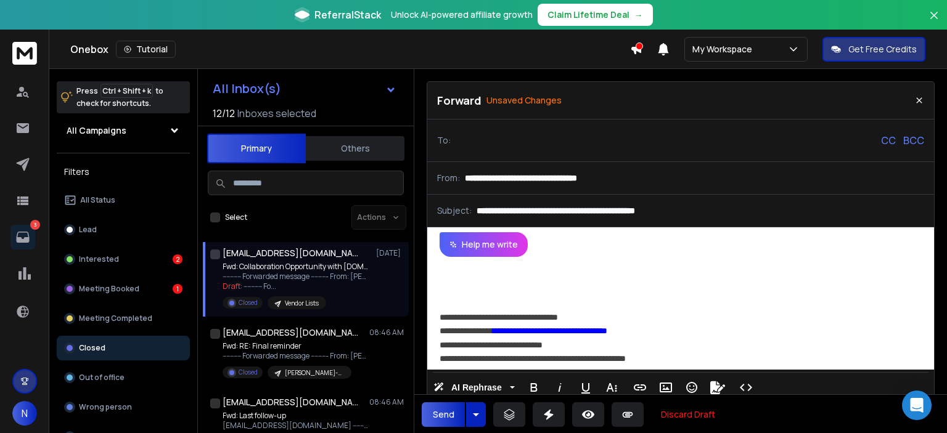
paste input "**********"
type input "**********"
click at [446, 414] on button "Send" at bounding box center [443, 415] width 43 height 25
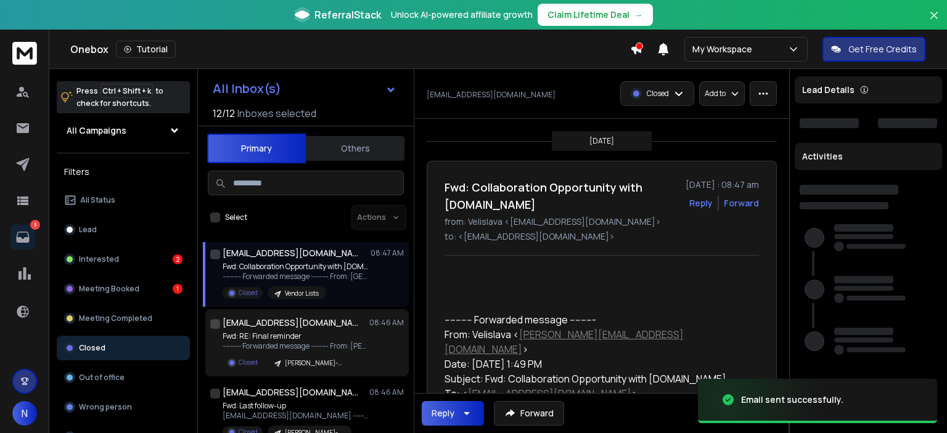
scroll to position [501, 0]
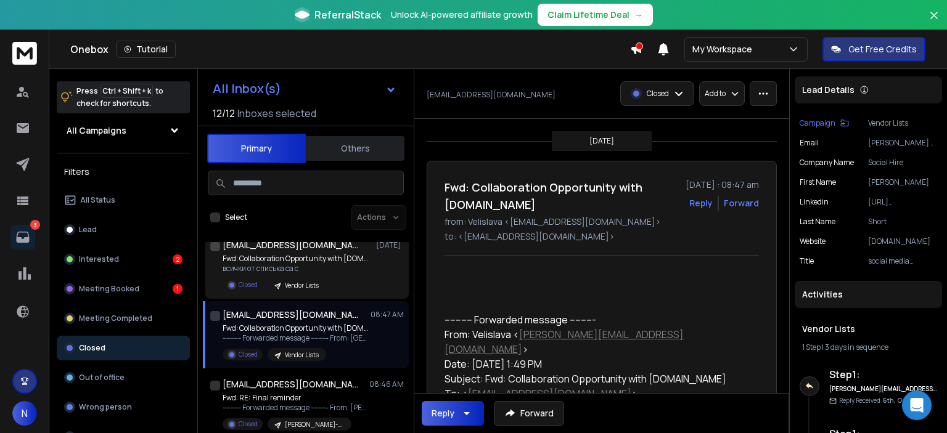
click at [301, 254] on p "Fwd: Collaboration Opportunity with [DOMAIN_NAME]" at bounding box center [297, 259] width 148 height 10
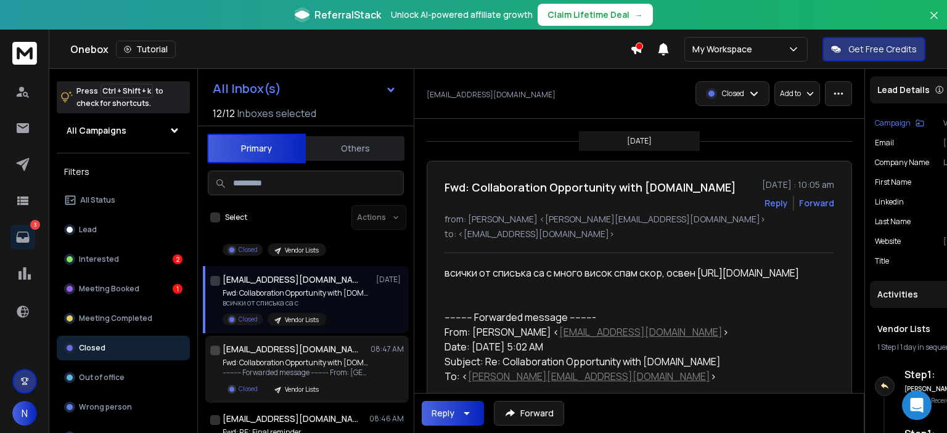
scroll to position [439, 0]
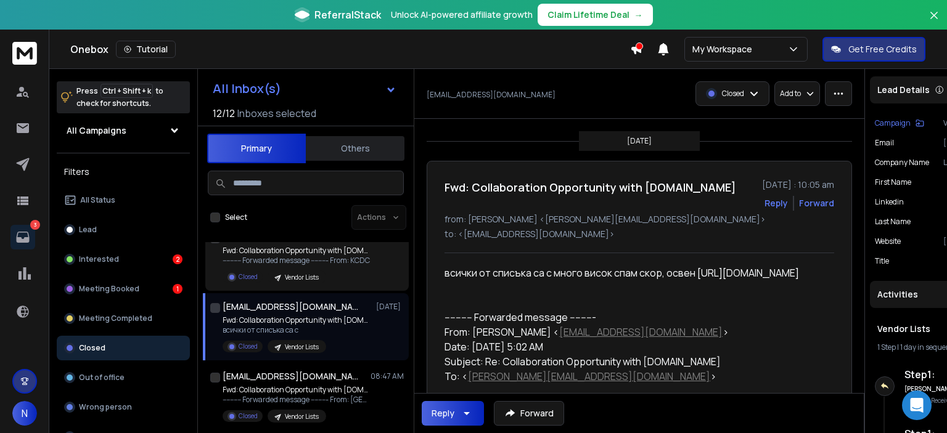
click at [311, 255] on p "Fwd: Collaboration Opportunity with [DOMAIN_NAME]" at bounding box center [297, 251] width 148 height 10
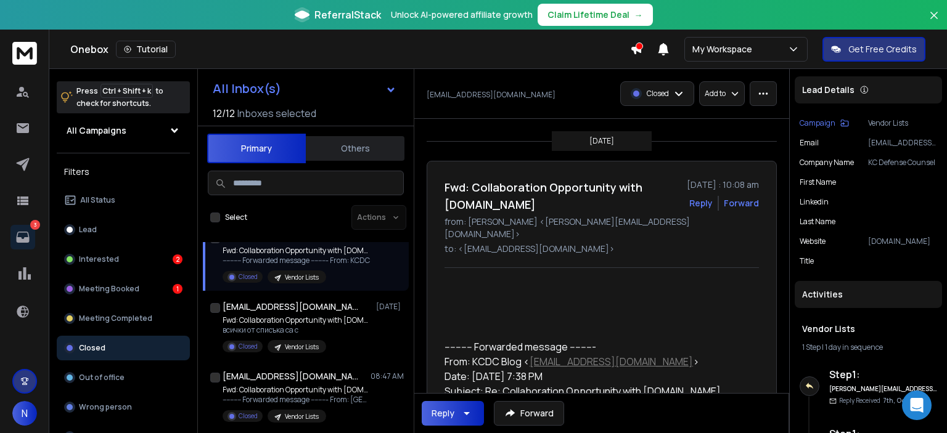
drag, startPoint x: 441, startPoint y: 207, endPoint x: 578, endPoint y: 204, distance: 136.3
copy h1 "[DOMAIN_NAME]"
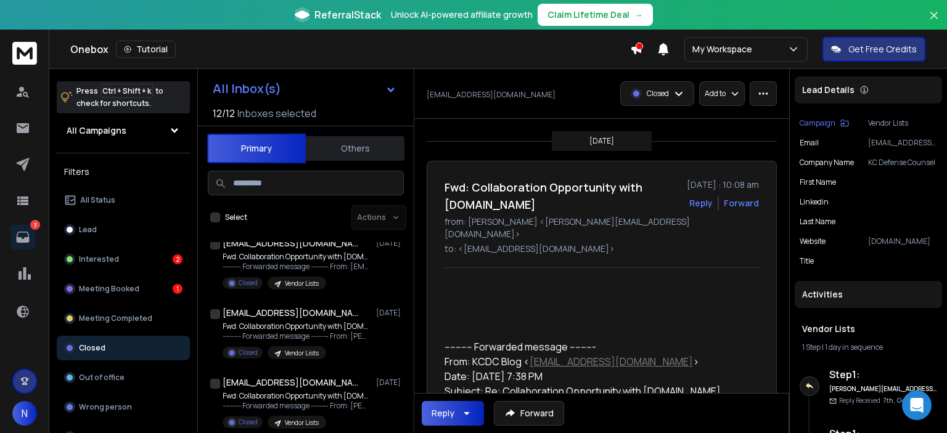
scroll to position [0, 0]
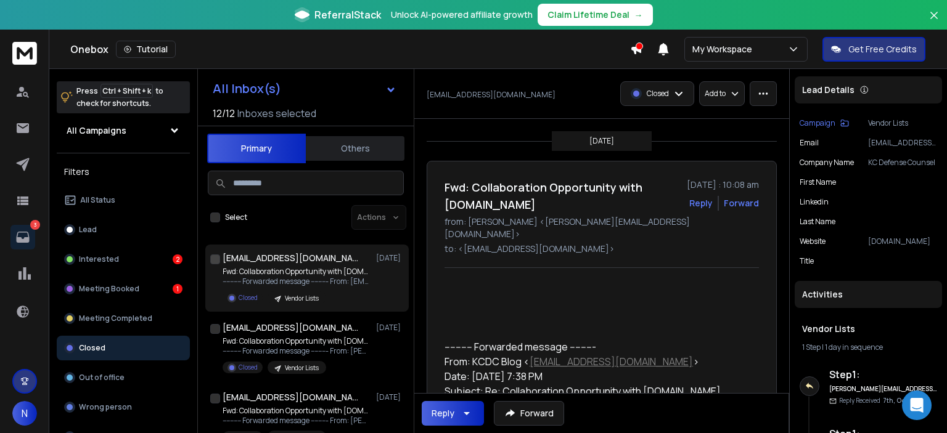
click at [297, 269] on p "Fwd: Collaboration Opportunity with [DOMAIN_NAME]" at bounding box center [297, 272] width 148 height 10
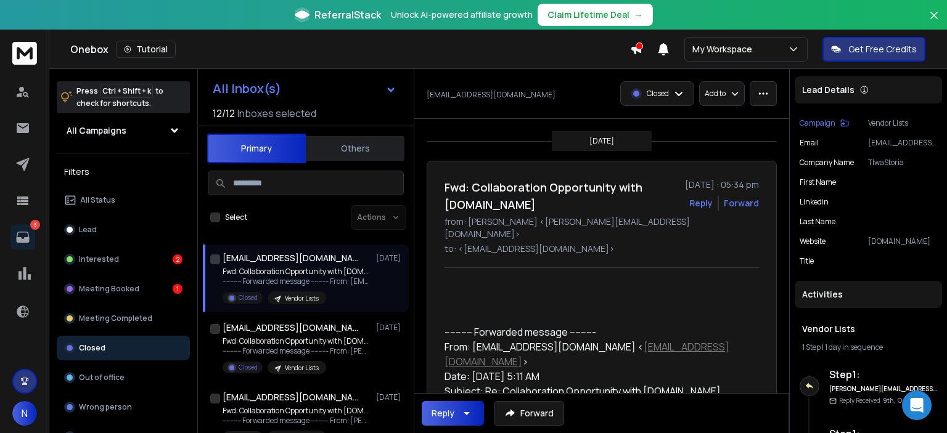
drag, startPoint x: 488, startPoint y: 197, endPoint x: 438, endPoint y: 199, distance: 50.6
copy h1 "[DOMAIN_NAME]"
